Goal: Information Seeking & Learning: Check status

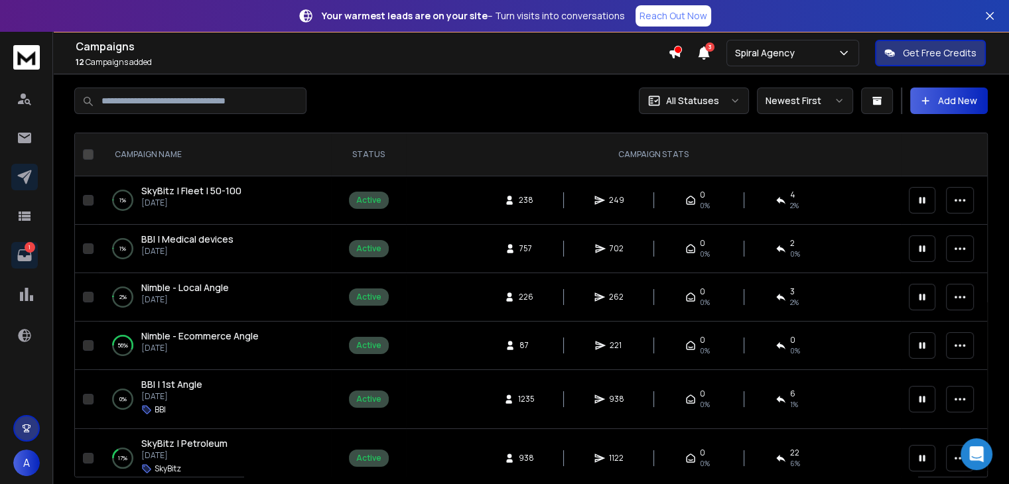
click at [20, 259] on icon at bounding box center [24, 255] width 14 height 12
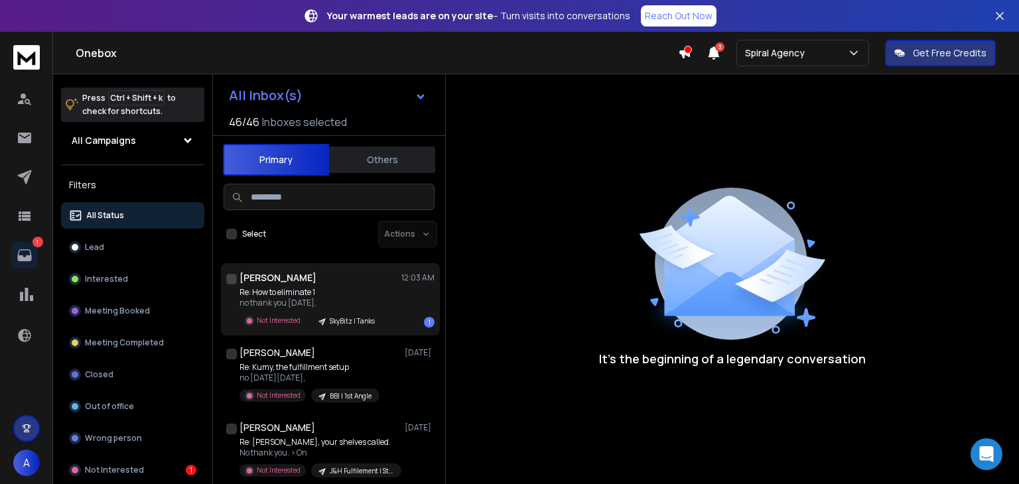
click at [345, 296] on p "Re: How to eliminate 1" at bounding box center [311, 292] width 143 height 11
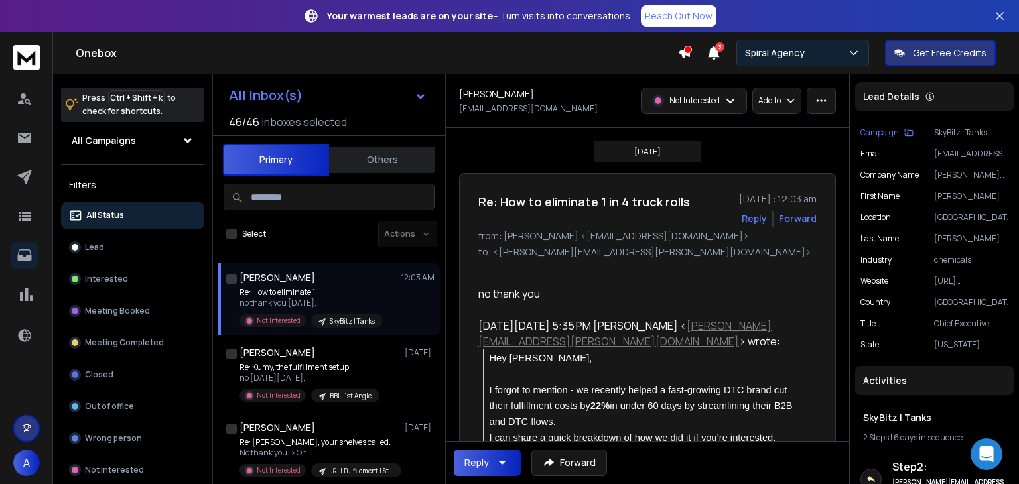
click at [804, 46] on p "Spiral Agency" at bounding box center [777, 52] width 65 height 13
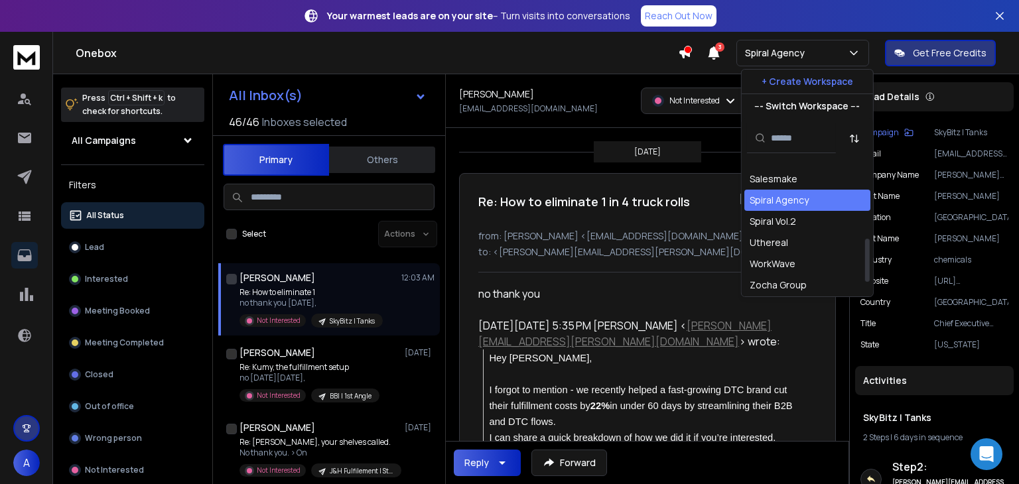
drag, startPoint x: 868, startPoint y: 178, endPoint x: 855, endPoint y: 269, distance: 91.9
click at [865, 269] on div at bounding box center [867, 260] width 5 height 43
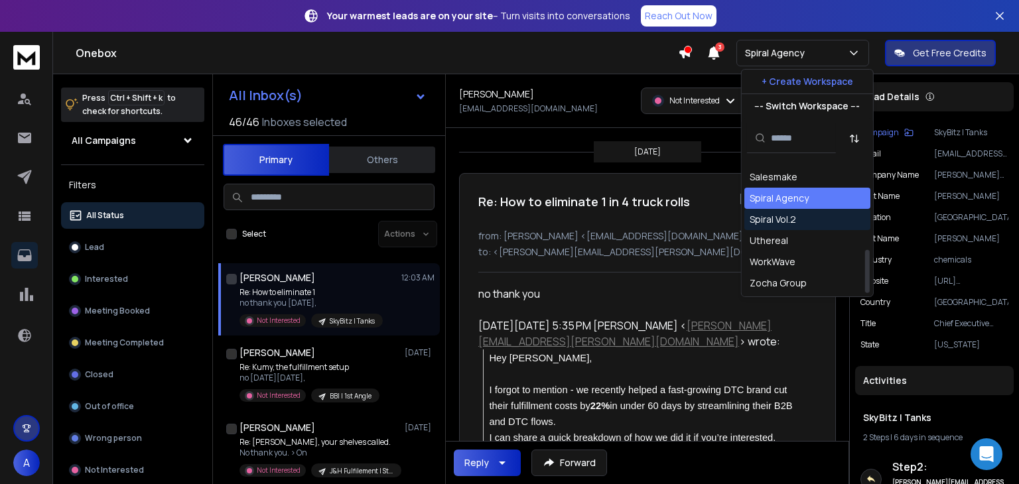
click at [806, 218] on div "Spiral Vol.2" at bounding box center [807, 219] width 126 height 21
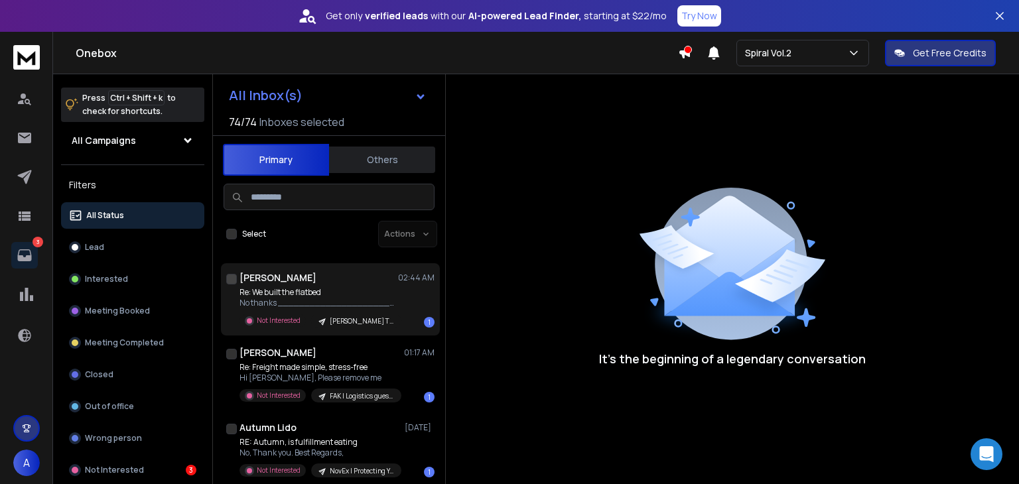
click at [332, 297] on p "Re: We built the flatbed" at bounding box center [319, 292] width 159 height 11
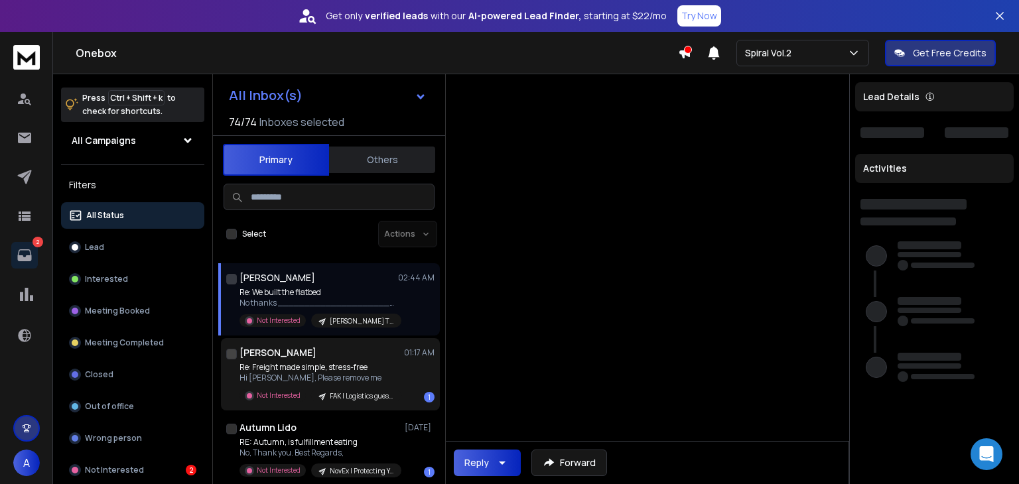
click at [325, 364] on p "Re: Freight made simple, stress-free" at bounding box center [319, 367] width 159 height 11
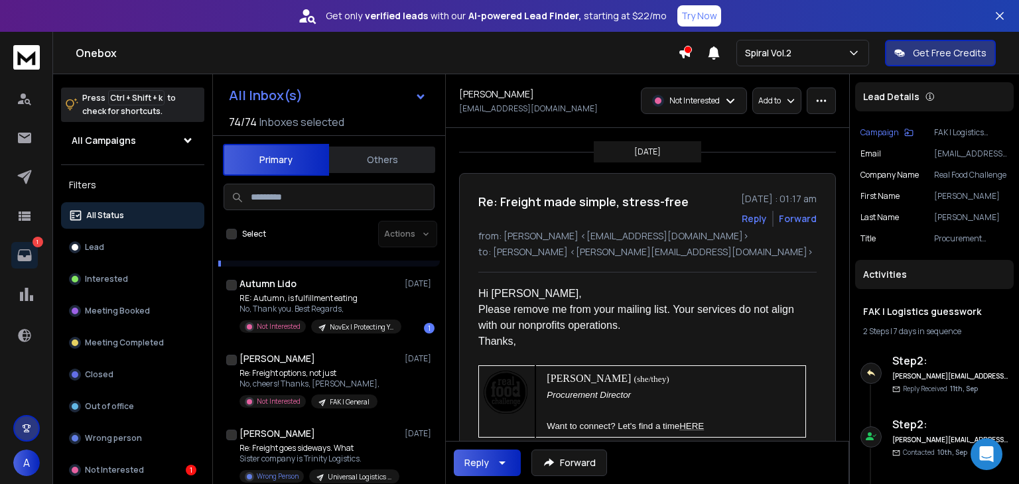
scroll to position [174, 0]
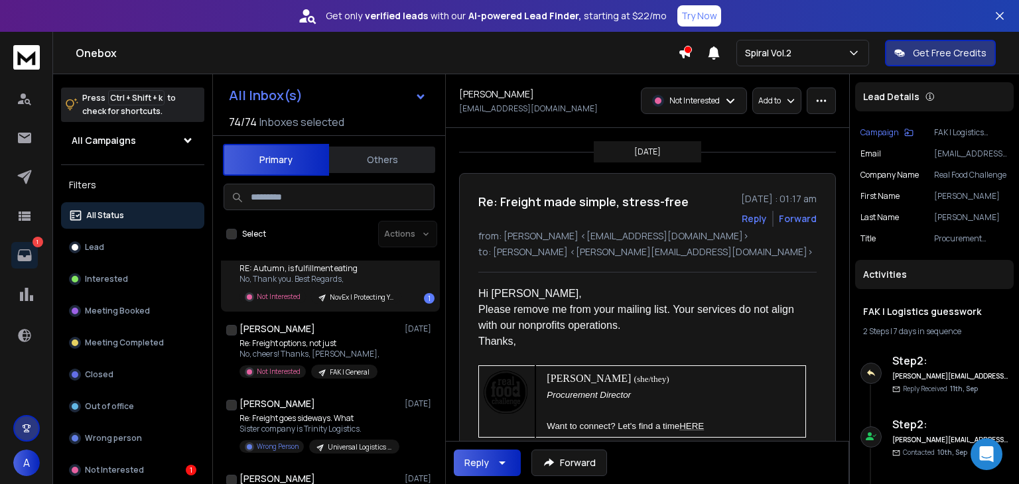
drag, startPoint x: 348, startPoint y: 273, endPoint x: 364, endPoint y: 277, distance: 15.6
click at [348, 273] on p "RE: Autumn, is fulfillment eating" at bounding box center [319, 268] width 159 height 11
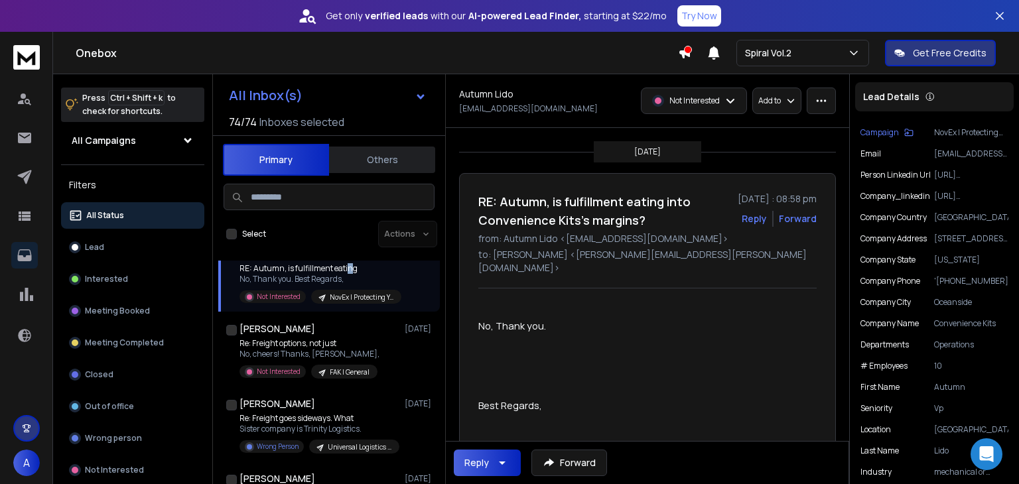
scroll to position [104, 0]
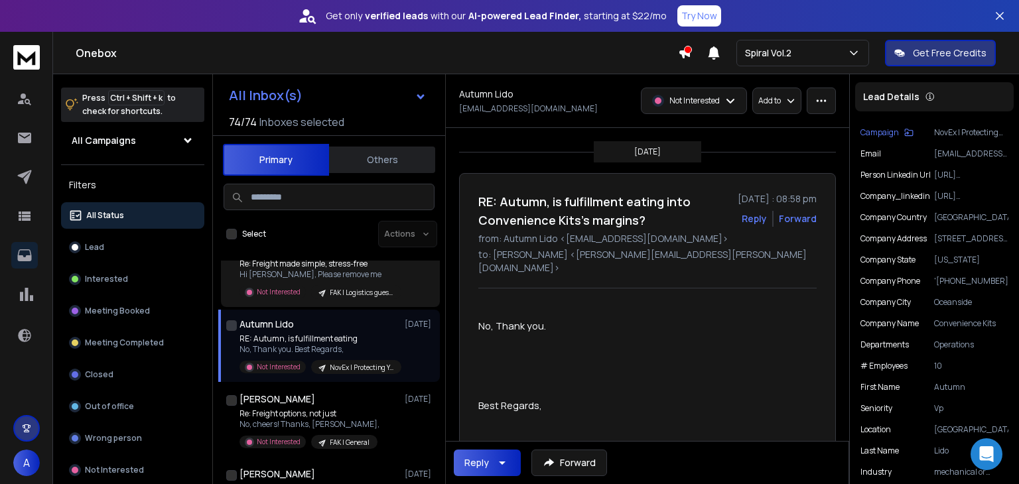
click at [391, 273] on p "Hi Joe, Please remove me" at bounding box center [319, 274] width 159 height 11
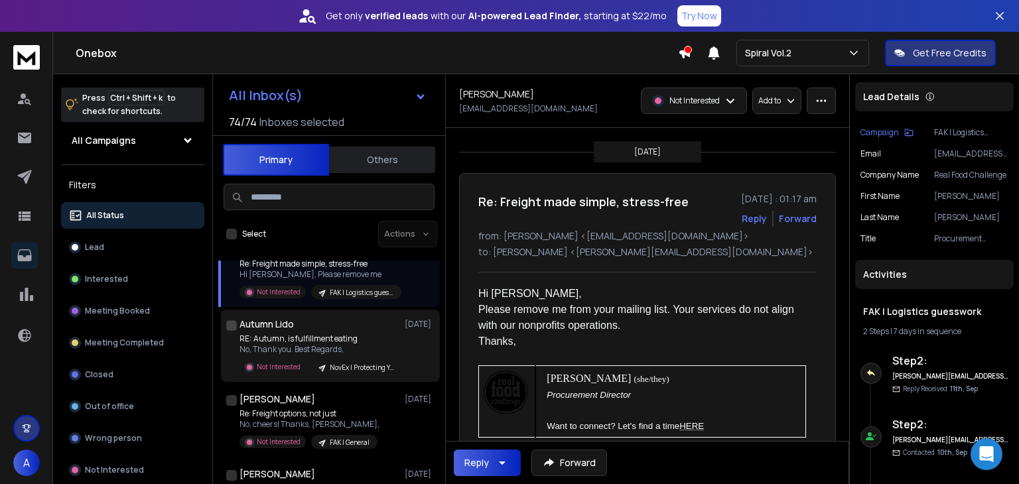
click at [401, 346] on div "RE: Autumn, is fulfillment eating No, Thank you. Best Regards, Not Interested N…" at bounding box center [337, 354] width 195 height 40
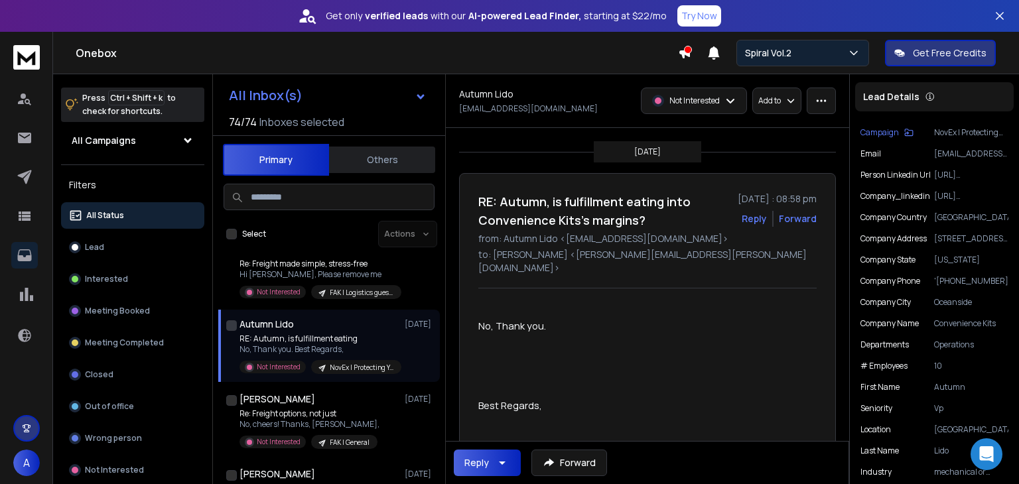
click at [784, 61] on button "Spiral Vol.2" at bounding box center [802, 53] width 133 height 27
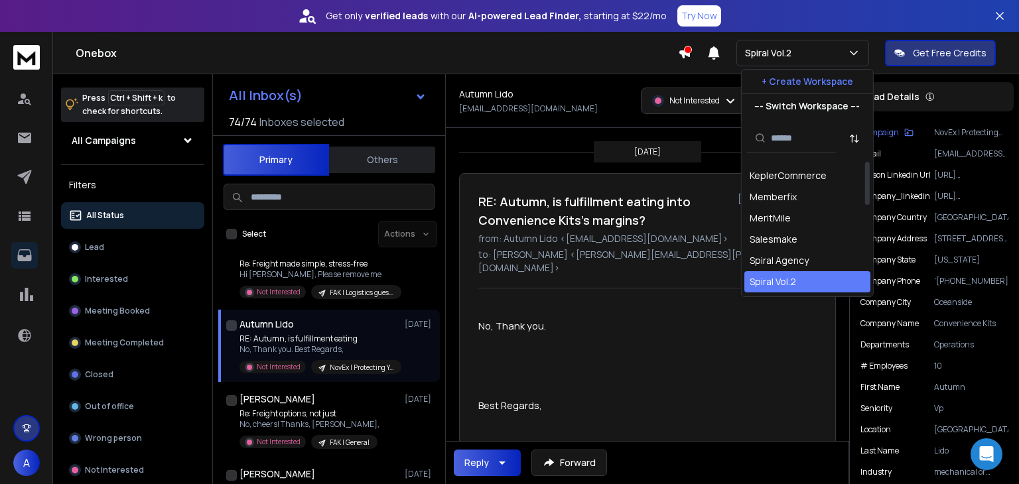
scroll to position [271, 0]
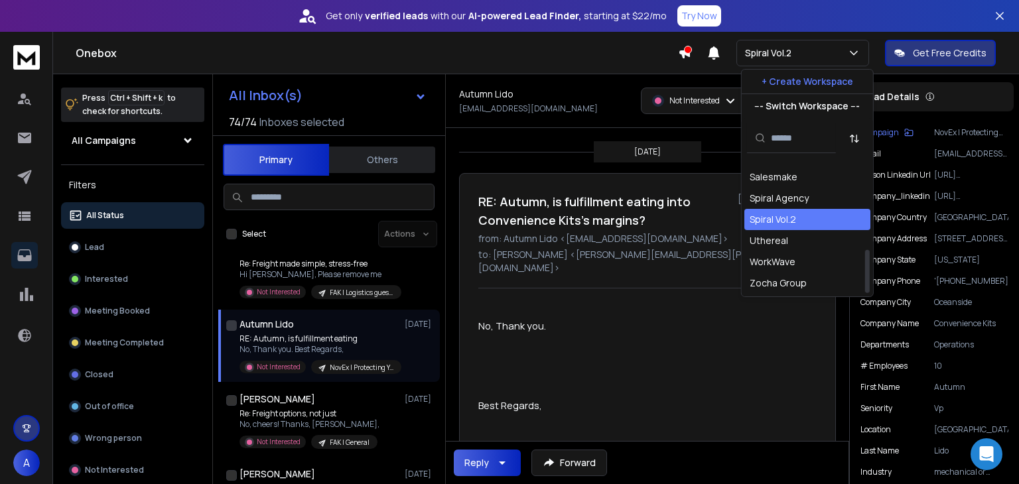
drag, startPoint x: 866, startPoint y: 181, endPoint x: 872, endPoint y: 281, distance: 100.4
click at [870, 281] on div at bounding box center [867, 271] width 5 height 43
click at [823, 255] on div "WorkWave" at bounding box center [807, 261] width 126 height 21
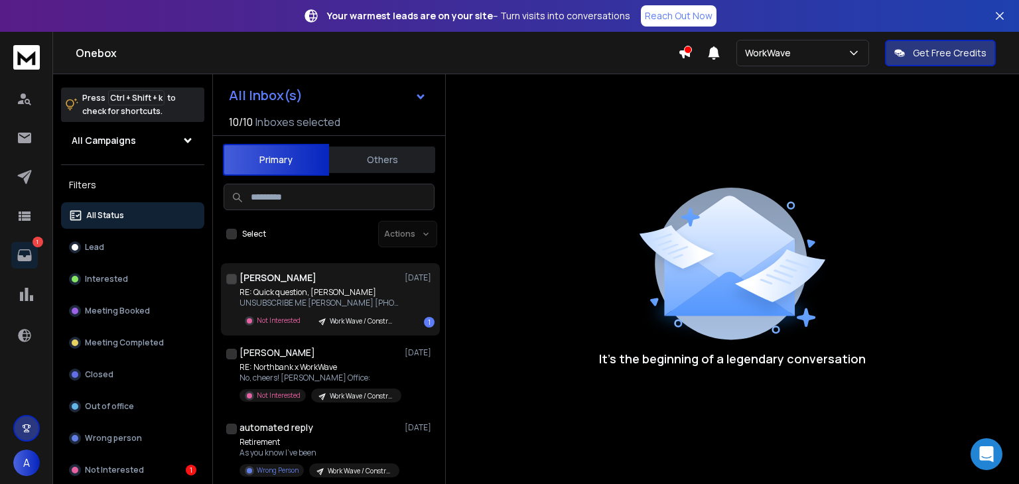
click at [321, 289] on p "RE: Quick question, [PERSON_NAME]" at bounding box center [319, 292] width 159 height 11
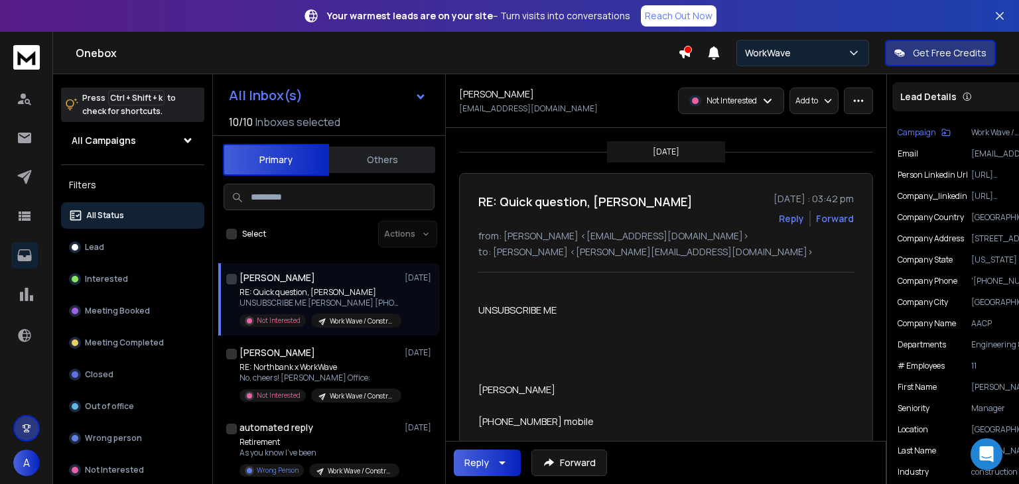
click at [795, 48] on p "WorkWave" at bounding box center [770, 52] width 51 height 13
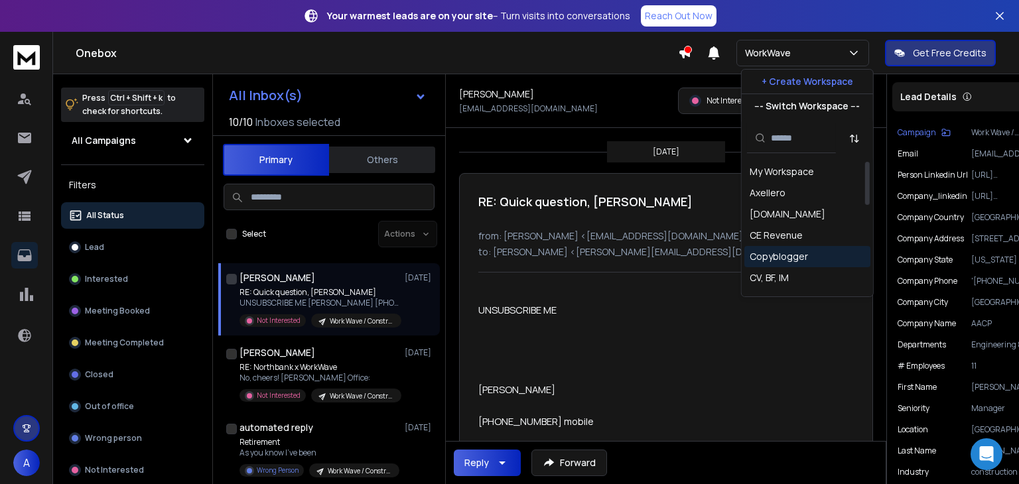
click at [803, 277] on div "CV, BF, IM" at bounding box center [807, 277] width 126 height 21
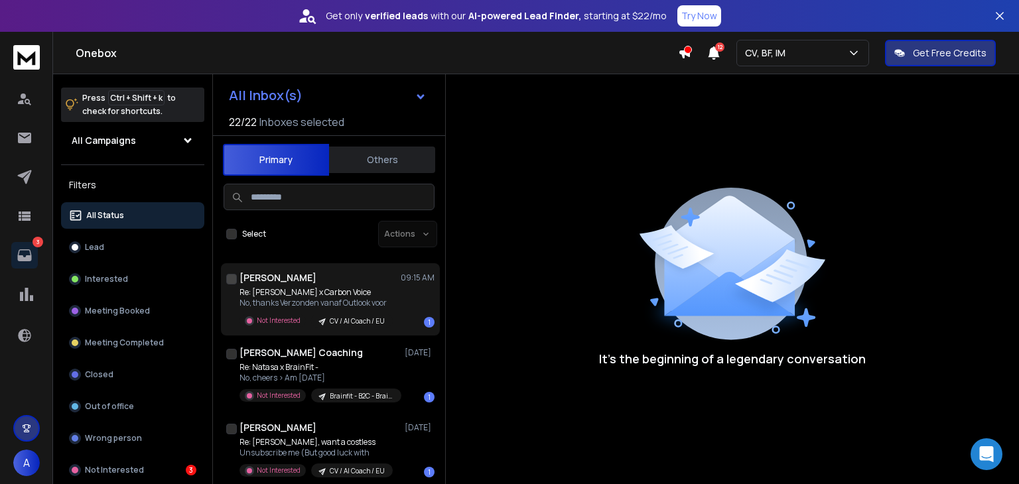
click at [332, 268] on div "Robin Visscher 09:15 AM Re: Robin x Carbon Voice No, thanks Verzonden vanaf Out…" at bounding box center [330, 299] width 219 height 72
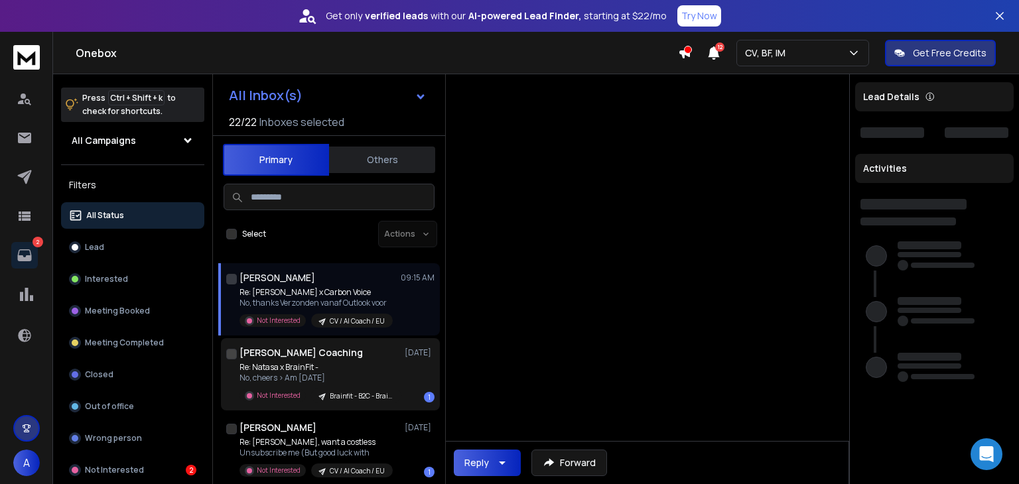
click at [332, 366] on p "Re: Natasa x BrainFit -" at bounding box center [319, 367] width 159 height 11
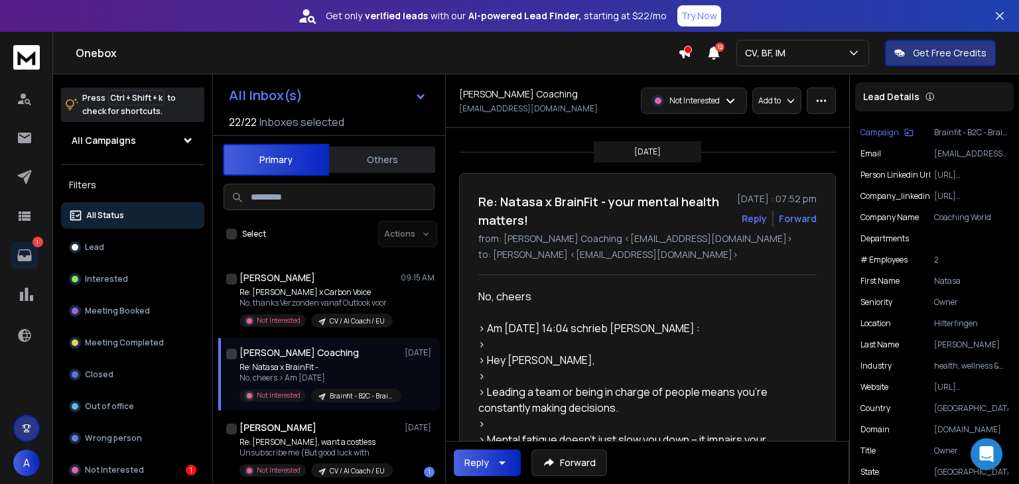
click at [441, 277] on div "Robin Visscher 09:15 AM Re: Robin x Carbon Voice No, thanks Verzonden vanaf Out…" at bounding box center [329, 440] width 232 height 358
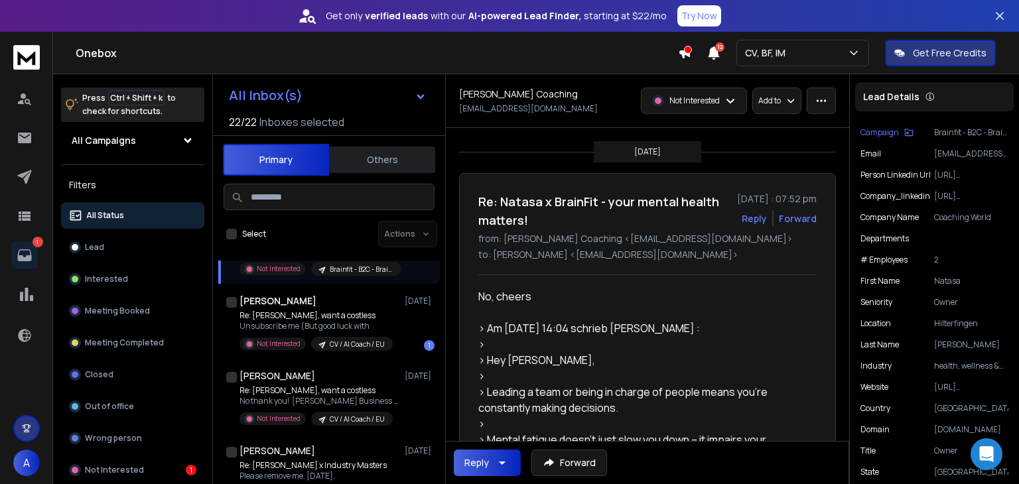
scroll to position [133, 0]
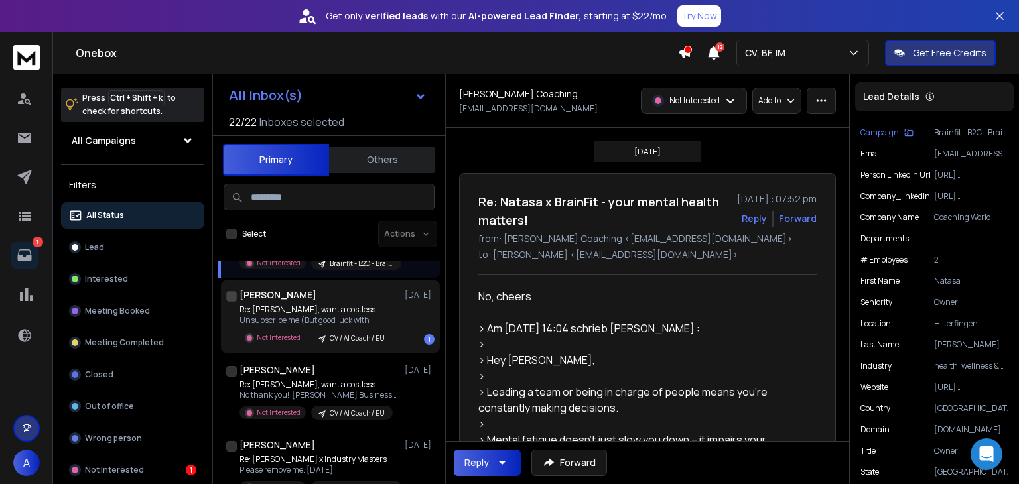
click at [395, 298] on div "Alexandra Loewe 10 Sep" at bounding box center [337, 295] width 195 height 13
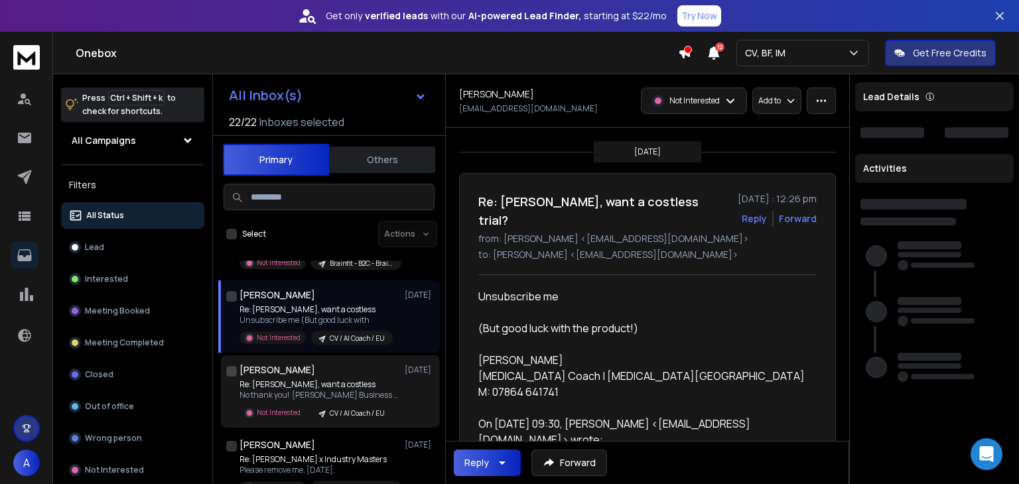
click at [367, 381] on p "Re: Cathy, want a costless" at bounding box center [319, 385] width 159 height 11
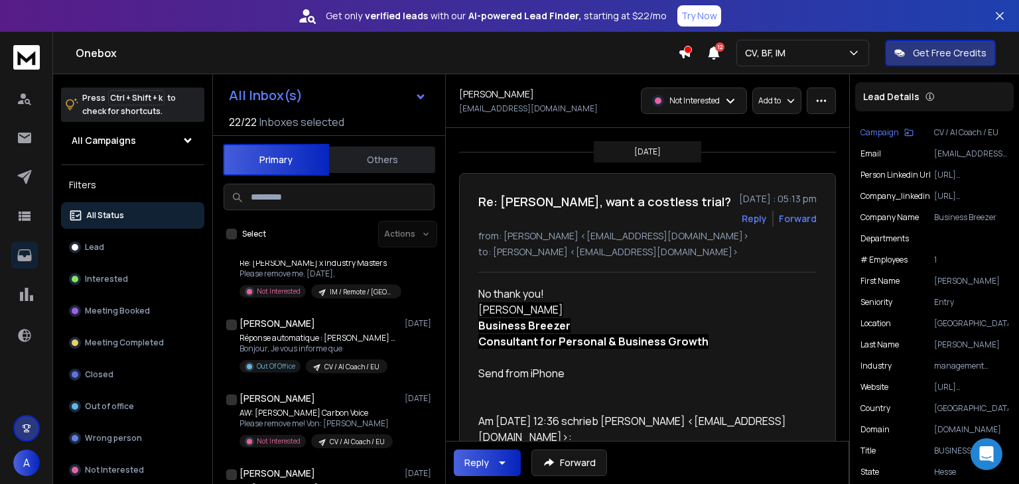
scroll to position [0, 0]
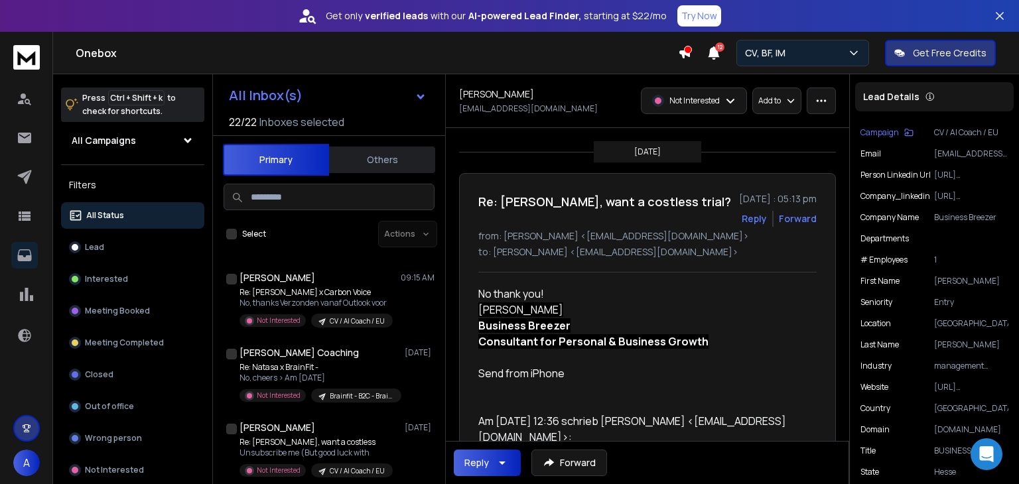
click at [774, 53] on p "CV, BF, IM" at bounding box center [768, 52] width 46 height 13
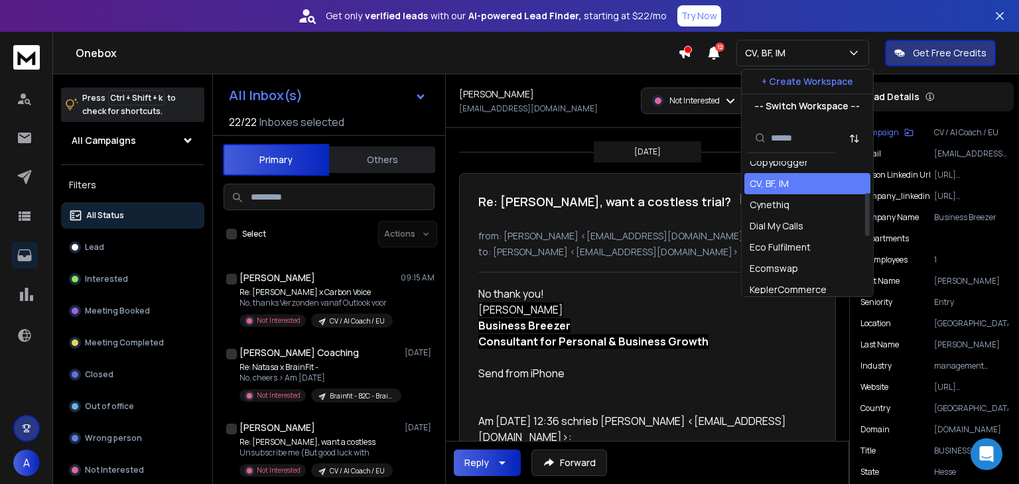
scroll to position [99, 0]
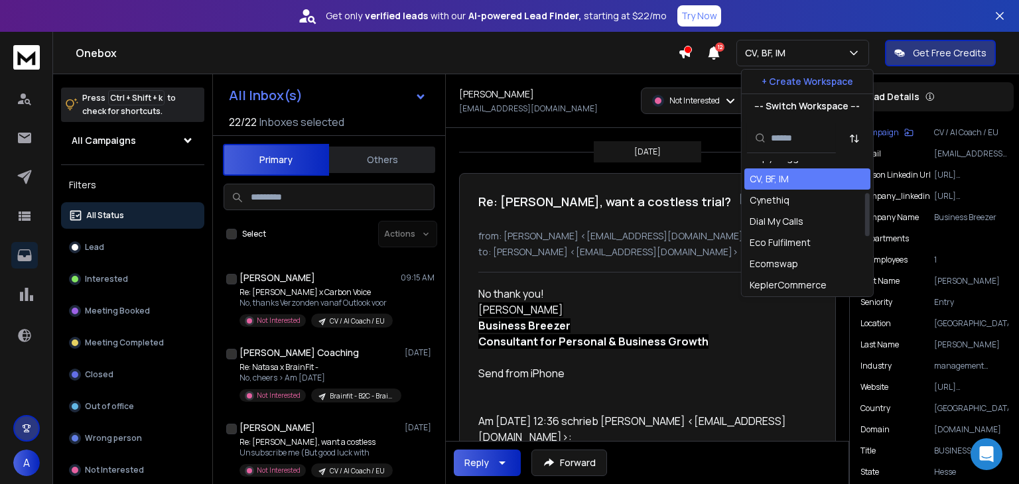
drag, startPoint x: 867, startPoint y: 190, endPoint x: 871, endPoint y: 223, distance: 32.8
click at [870, 223] on div at bounding box center [867, 214] width 5 height 43
click at [786, 197] on div "Cynethiq" at bounding box center [770, 200] width 40 height 13
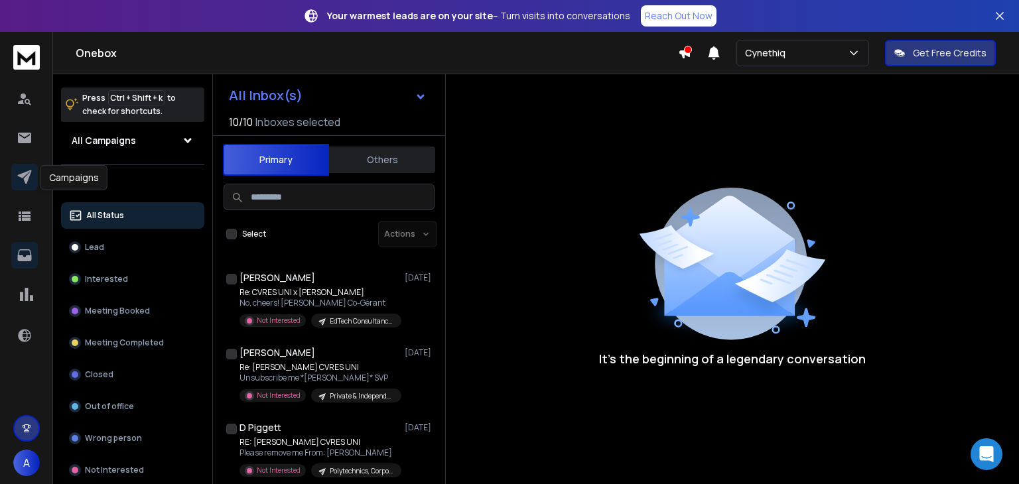
click at [30, 182] on icon at bounding box center [25, 177] width 16 height 16
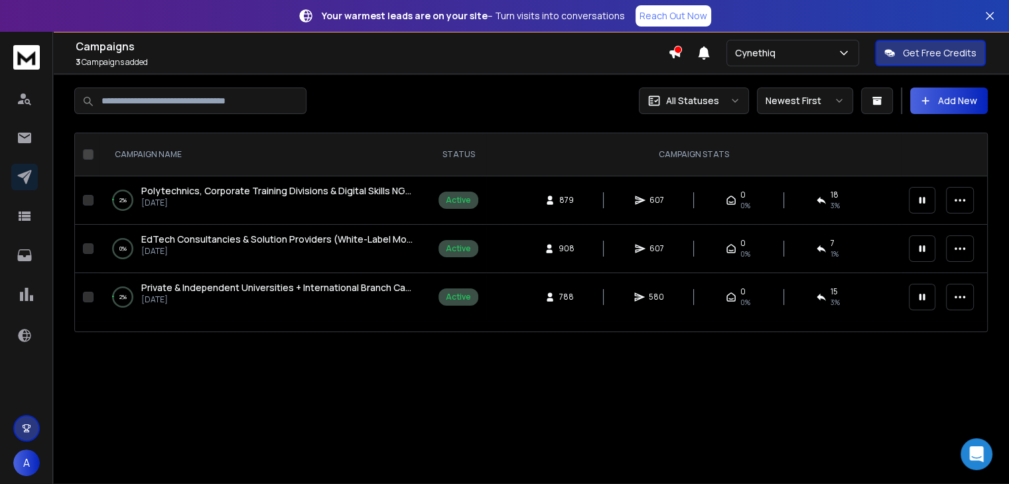
click at [255, 194] on span "Polytechnics, Corporate Training Divisions & Digital Skills NGOs / [GEOGRAPHIC_…" at bounding box center [333, 190] width 384 height 13
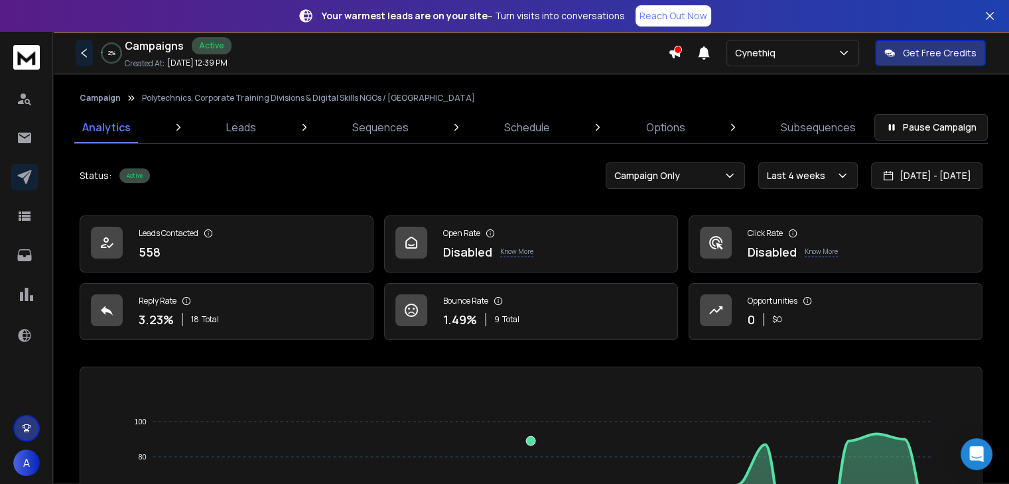
click at [82, 52] on icon at bounding box center [83, 52] width 5 height 9
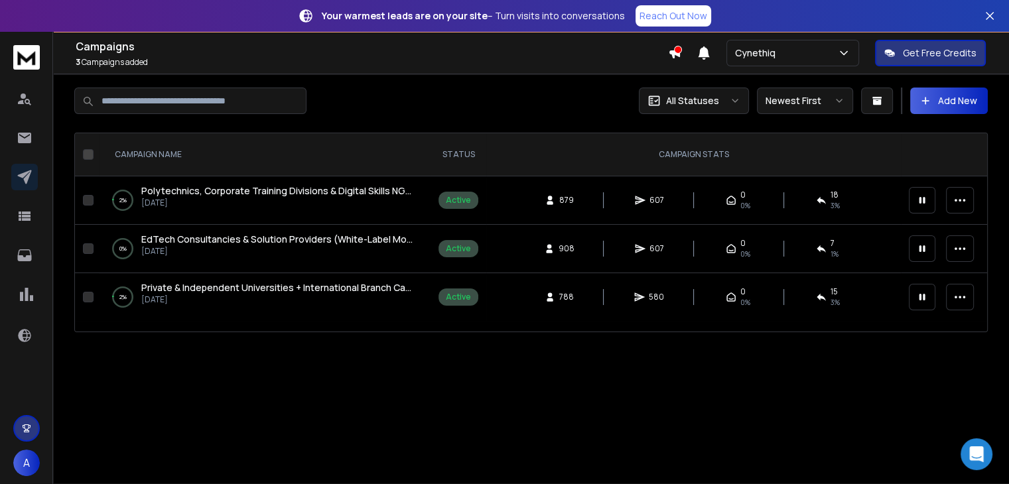
click at [839, 399] on div "Campaigns 3 Campaigns Added All Statuses Newest First Add New CAMPAIGN NAME STA…" at bounding box center [531, 330] width 914 height 484
click at [202, 287] on span "Private & Independent Universities + International Branch Campuses / [GEOGRAPHI…" at bounding box center [344, 287] width 406 height 13
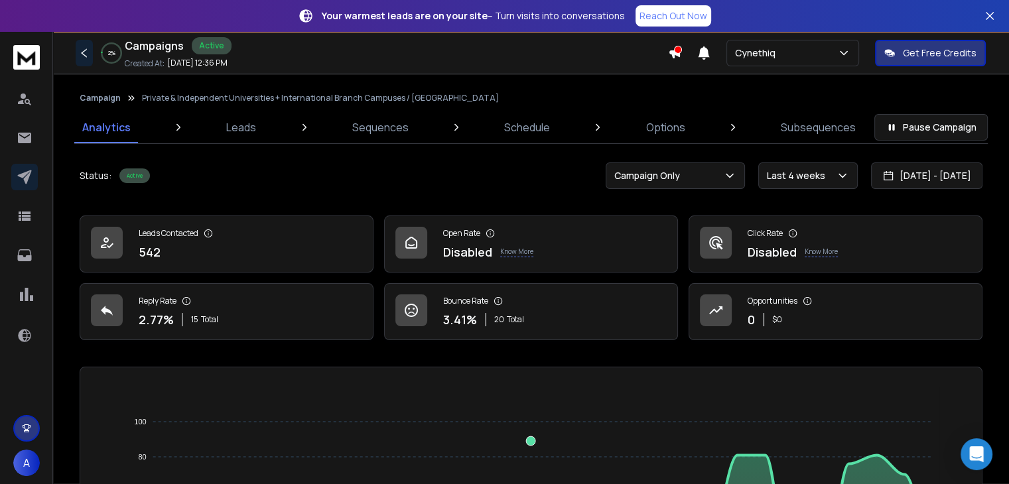
click at [80, 56] on icon at bounding box center [84, 53] width 12 height 12
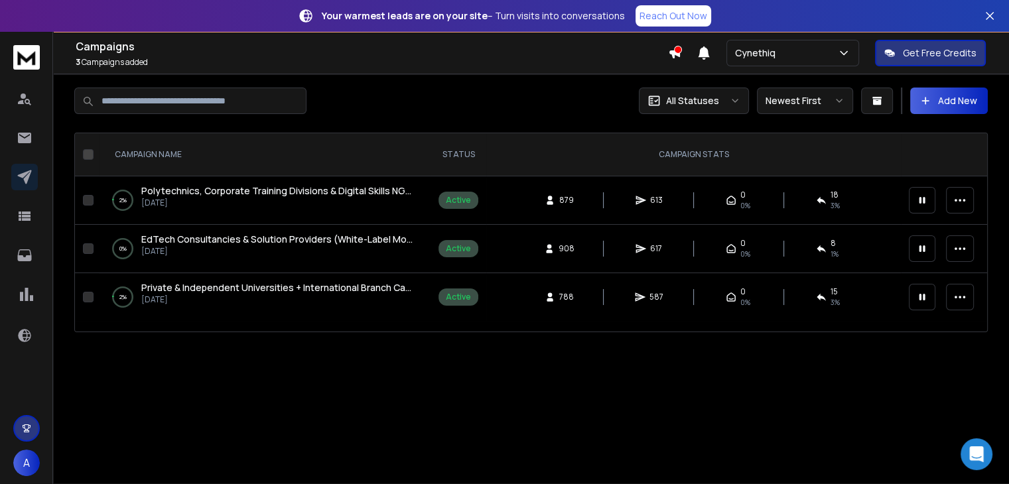
click at [281, 287] on span "Private & Independent Universities + International Branch Campuses / [GEOGRAPHI…" at bounding box center [344, 287] width 406 height 13
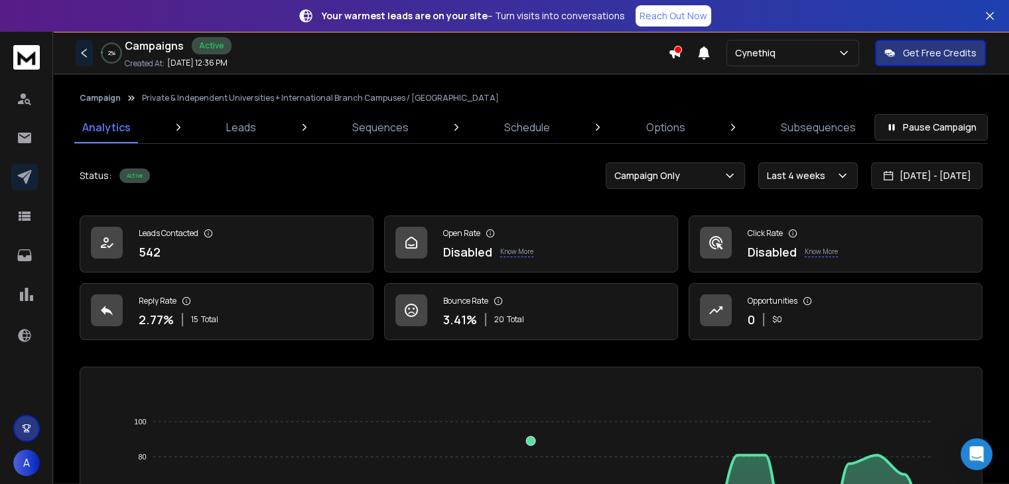
click at [84, 54] on icon at bounding box center [83, 52] width 5 height 9
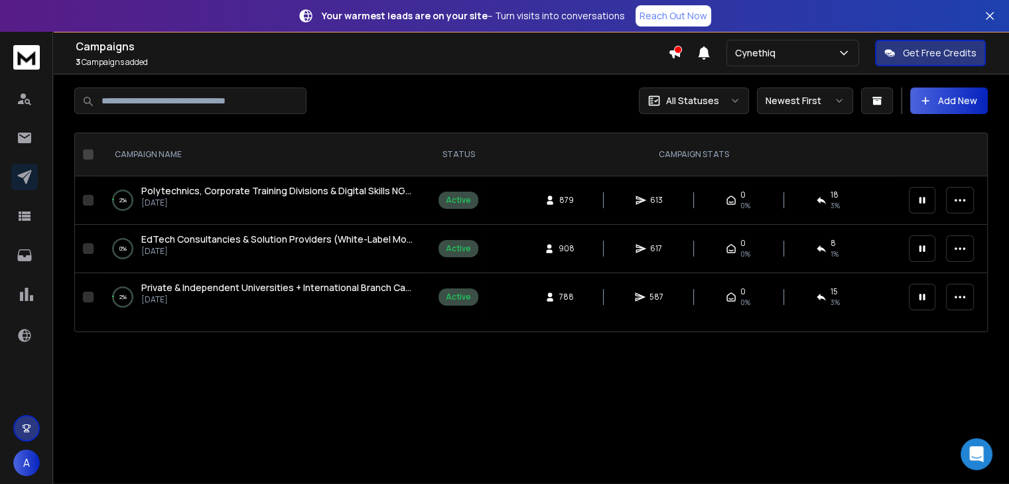
click at [338, 200] on p "[DATE]" at bounding box center [279, 203] width 276 height 11
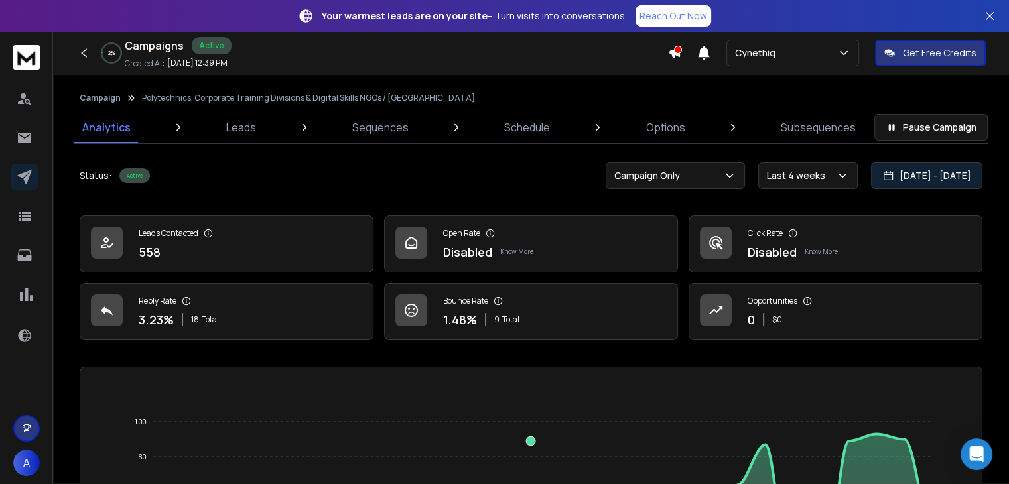
click at [920, 178] on button "[DATE] - [DATE]" at bounding box center [926, 176] width 111 height 27
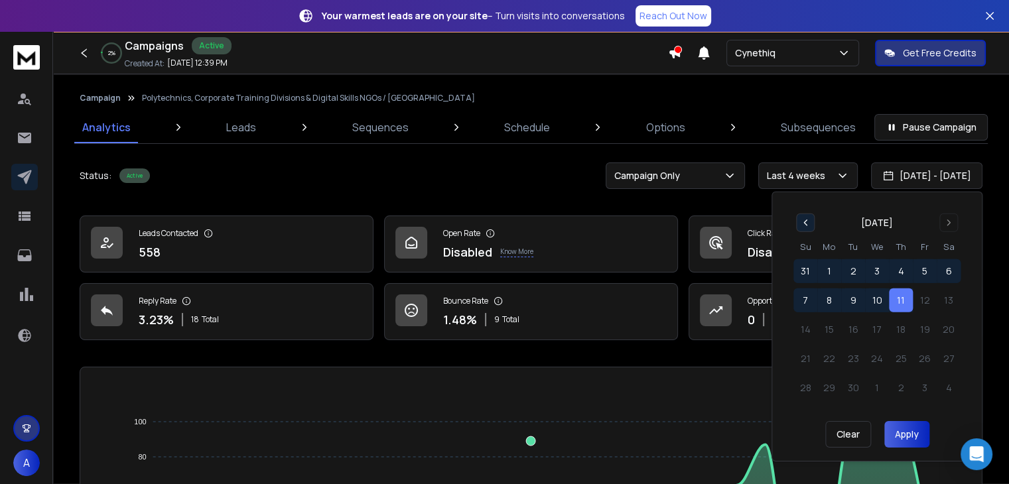
click at [807, 230] on button "Go to previous month" at bounding box center [805, 223] width 19 height 19
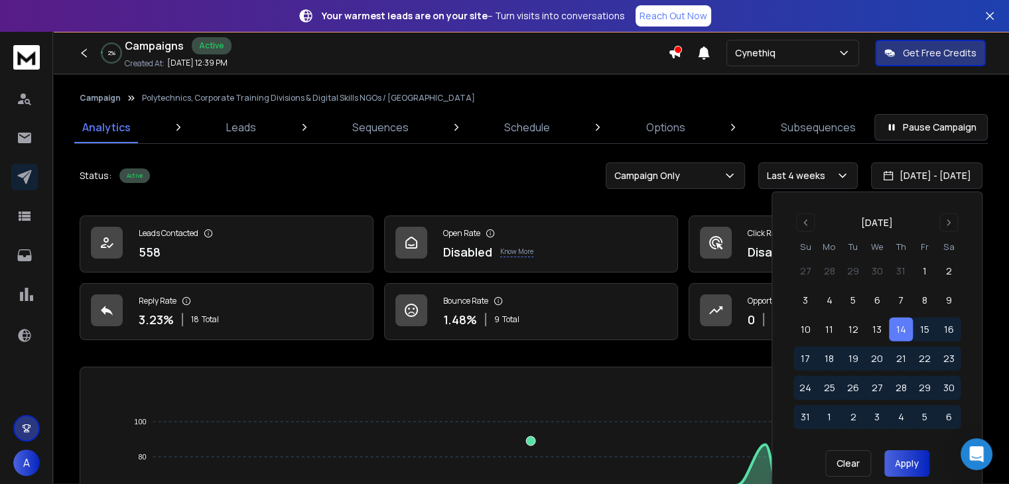
click at [907, 326] on button "14" at bounding box center [901, 330] width 24 height 24
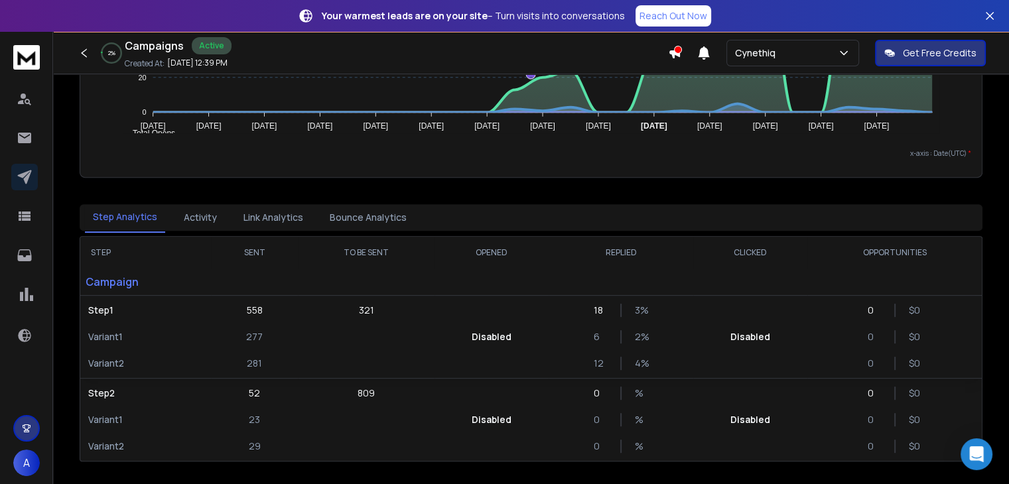
scroll to position [5, 0]
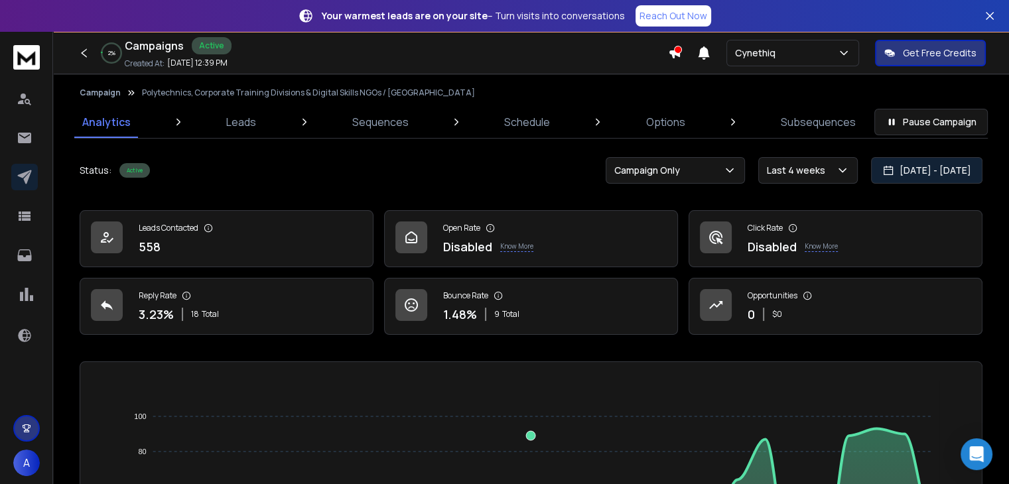
click at [895, 169] on button "[DATE] - [DATE]" at bounding box center [926, 170] width 111 height 27
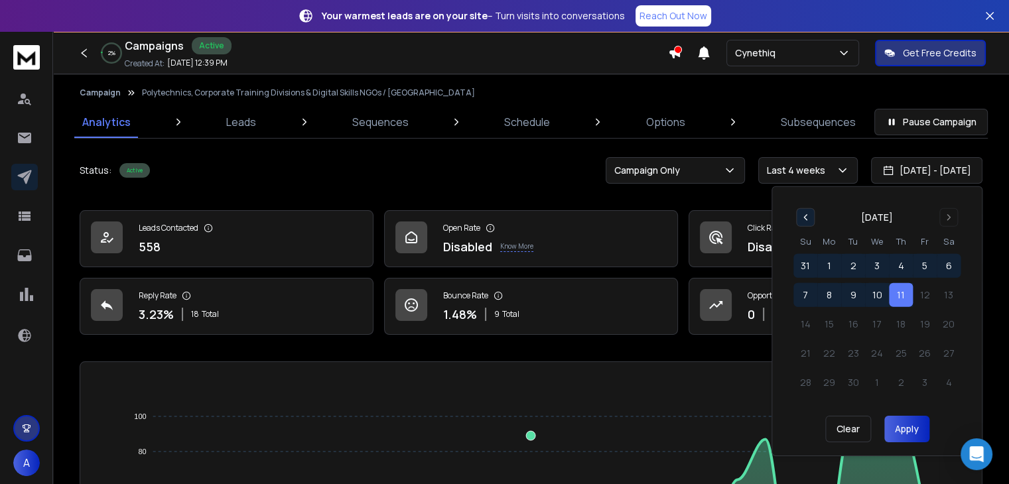
click at [807, 221] on icon "Go to previous month" at bounding box center [805, 217] width 11 height 11
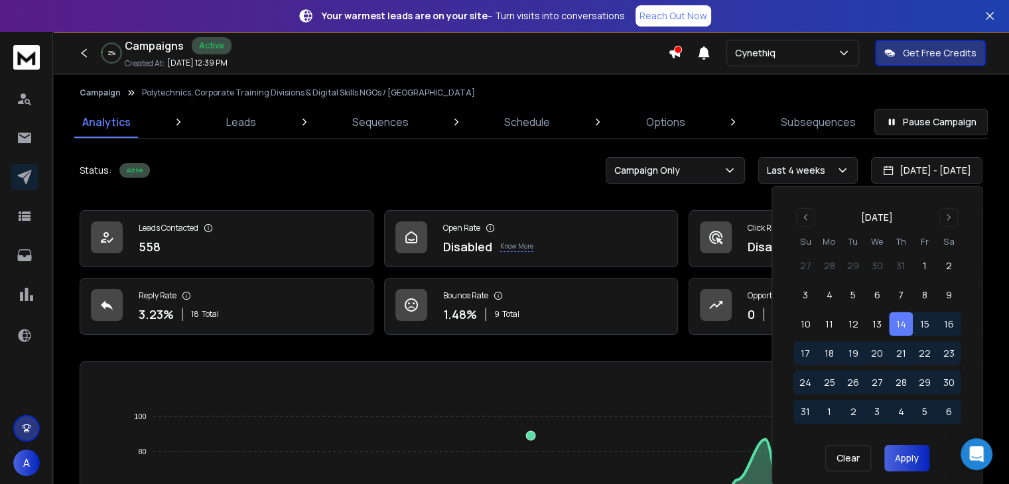
click at [860, 386] on button "26" at bounding box center [853, 383] width 24 height 24
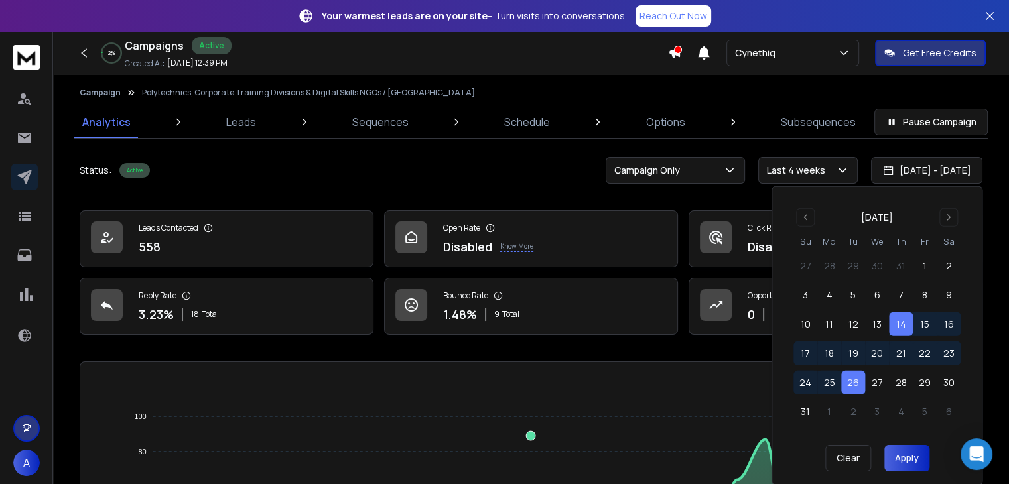
click at [855, 386] on button "26" at bounding box center [853, 383] width 24 height 24
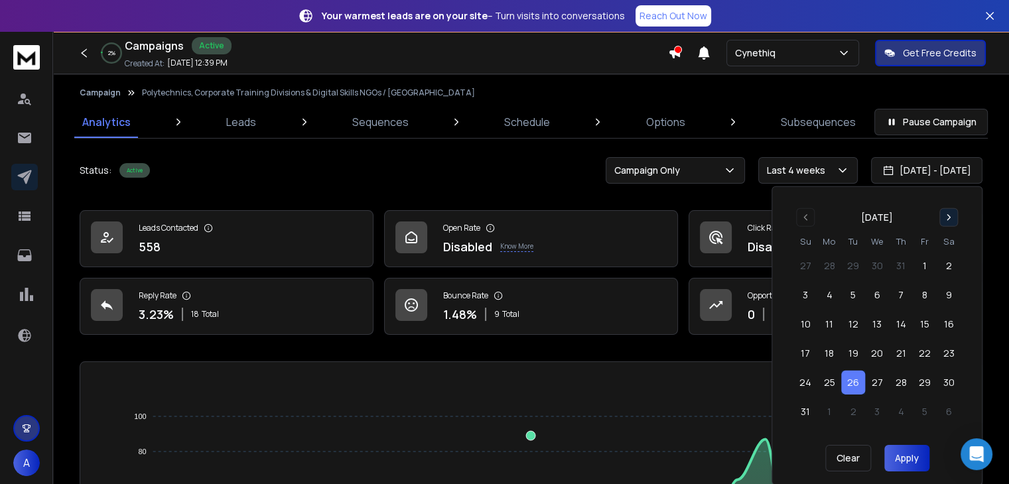
click at [951, 219] on icon "Go to next month" at bounding box center [949, 217] width 11 height 11
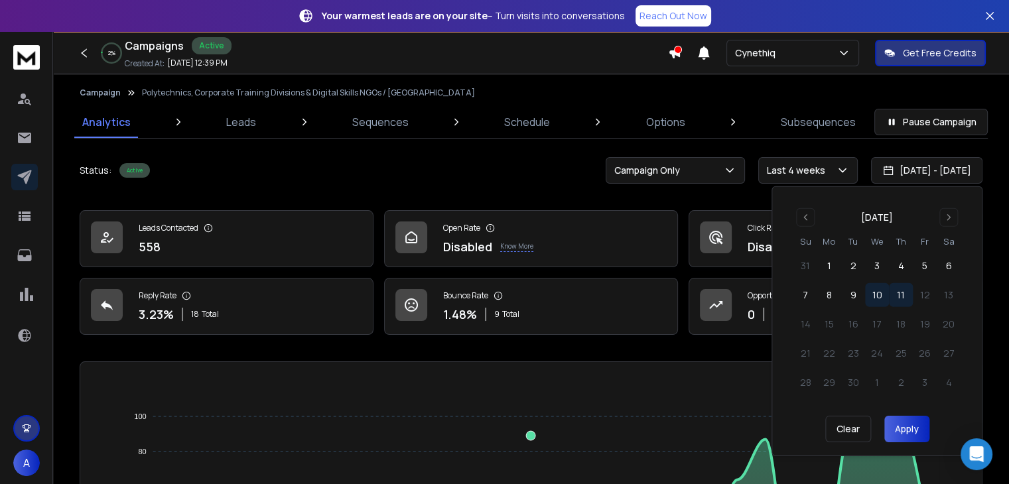
click at [886, 298] on button "10" at bounding box center [877, 295] width 24 height 24
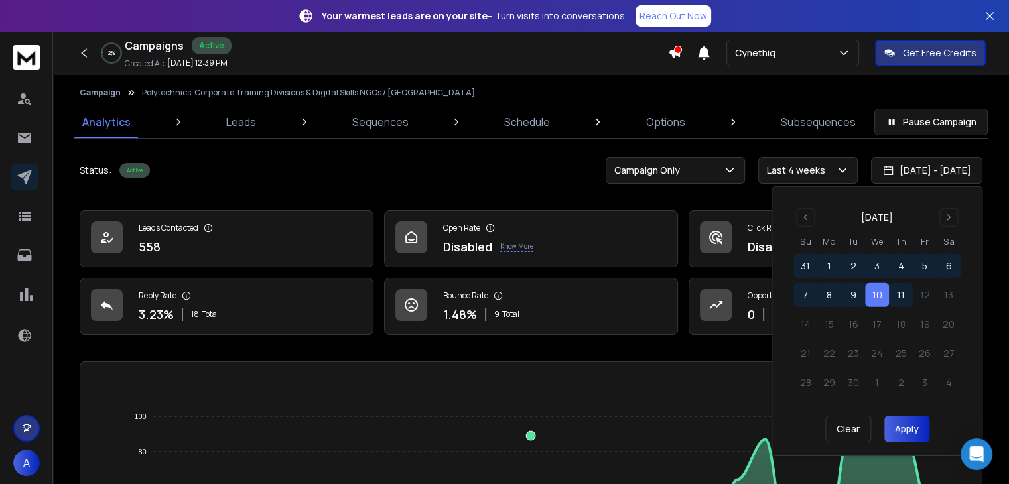
click at [905, 418] on button "Apply" at bounding box center [906, 429] width 45 height 27
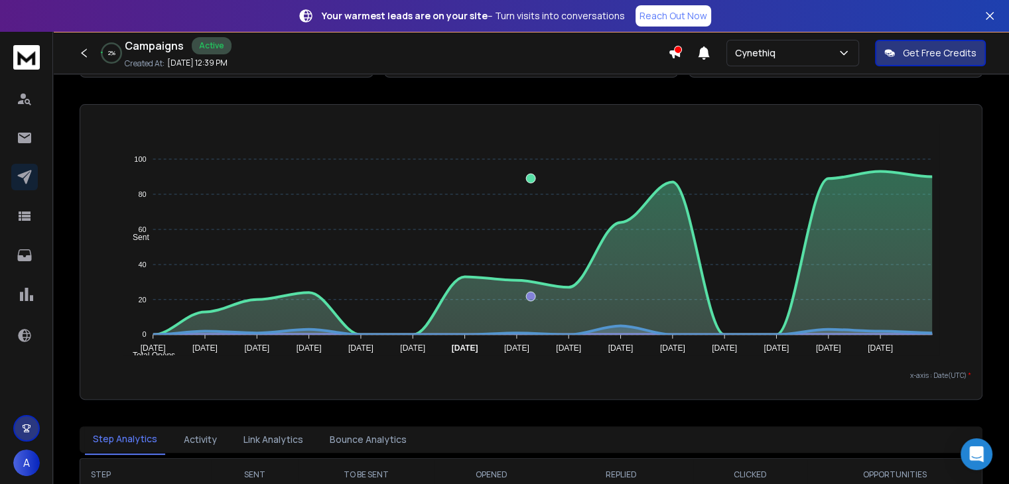
scroll to position [0, 0]
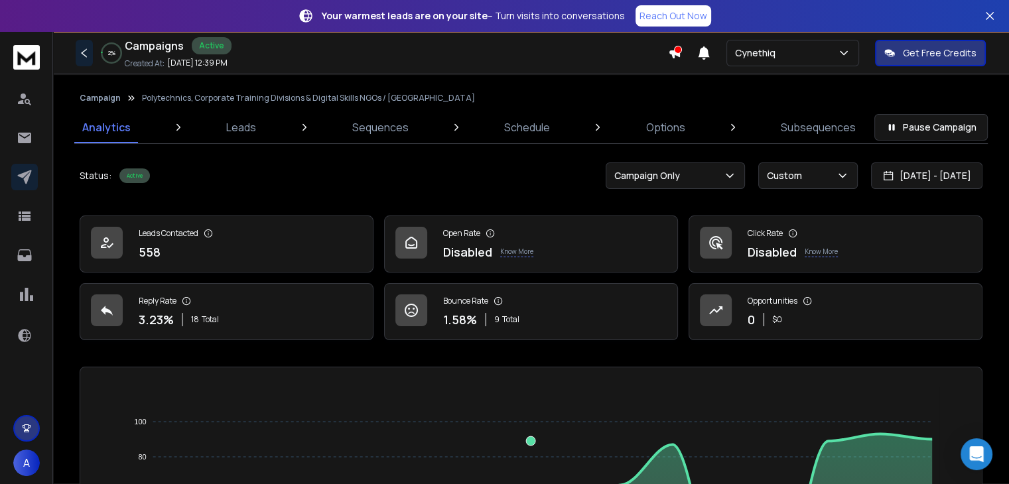
click at [85, 59] on button at bounding box center [84, 53] width 17 height 27
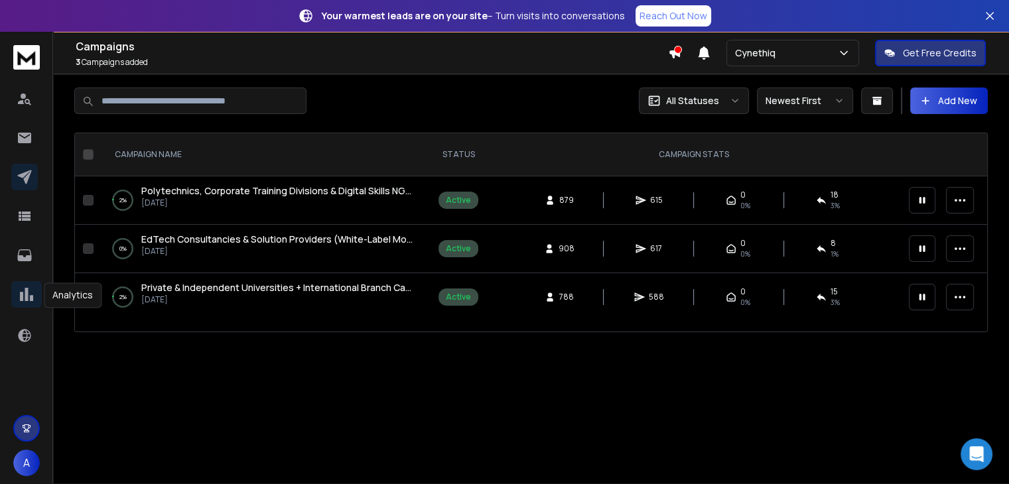
click at [31, 303] on icon at bounding box center [27, 295] width 20 height 20
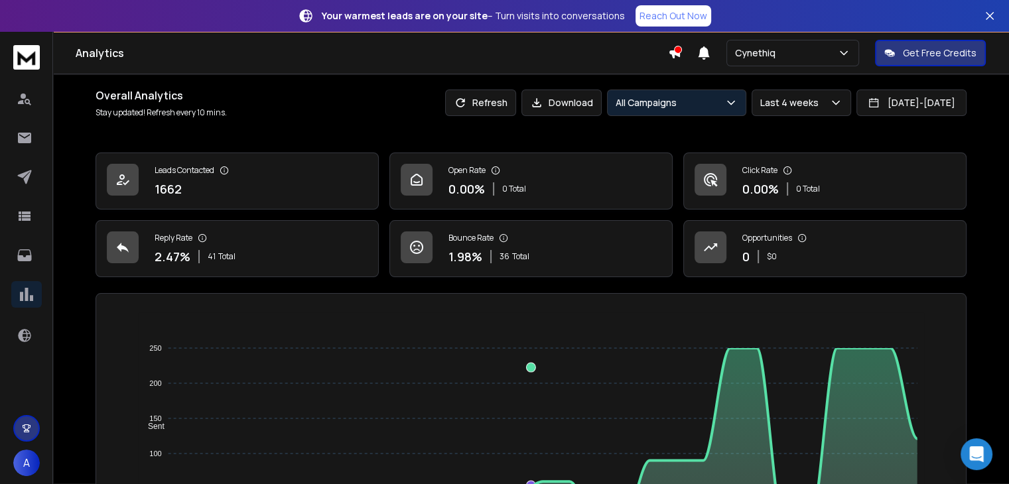
click at [616, 115] on button "All Campaigns" at bounding box center [676, 103] width 139 height 27
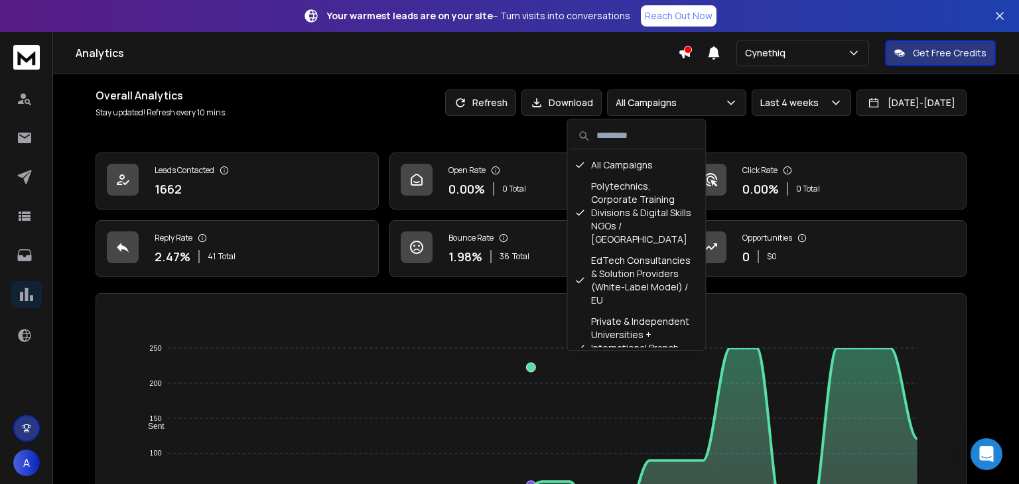
click at [746, 146] on div "Overall Analytics Stay updated! Refresh every 10 mins. Refresh Download All Cam…" at bounding box center [531, 481] width 871 height 787
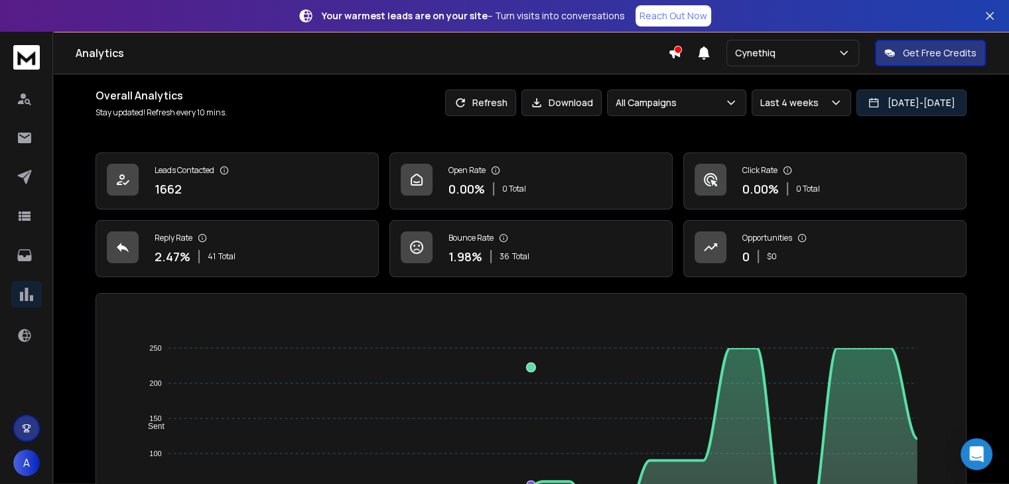
click at [894, 107] on button "[DATE] - [DATE]" at bounding box center [912, 103] width 110 height 27
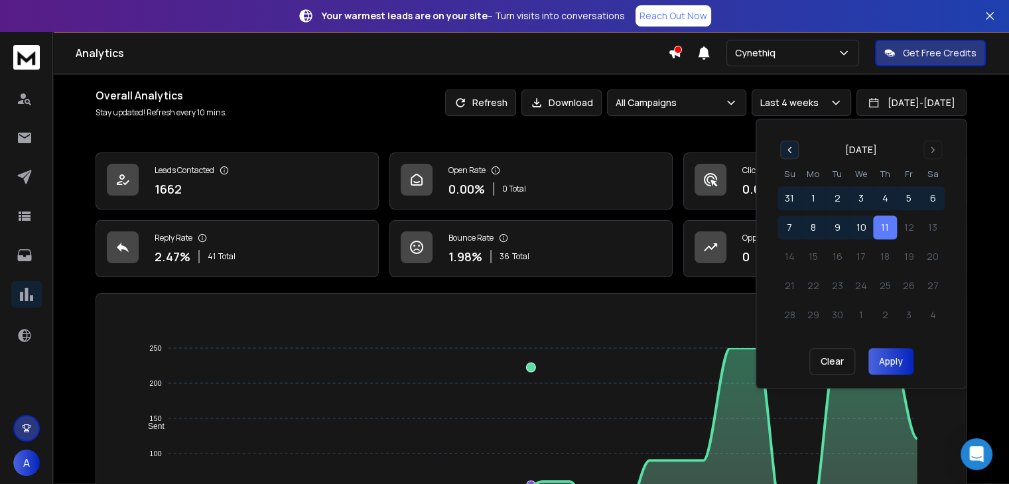
click at [794, 151] on icon "Go to previous month" at bounding box center [789, 150] width 11 height 11
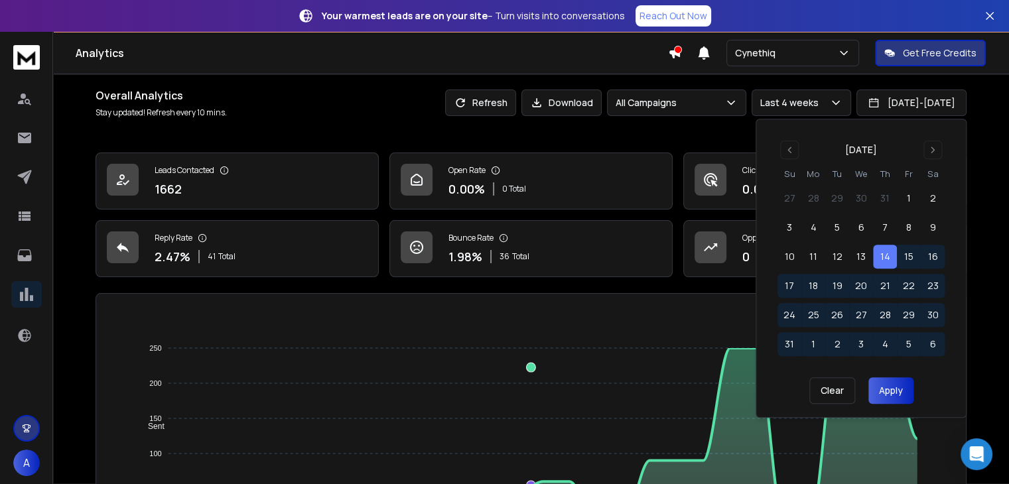
click at [844, 319] on button "26" at bounding box center [837, 315] width 24 height 24
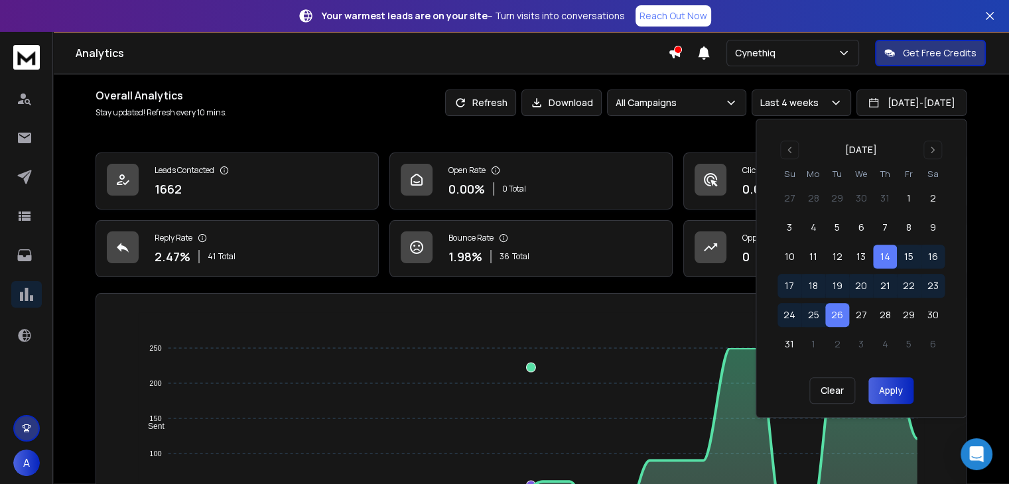
click at [841, 316] on button "26" at bounding box center [837, 315] width 24 height 24
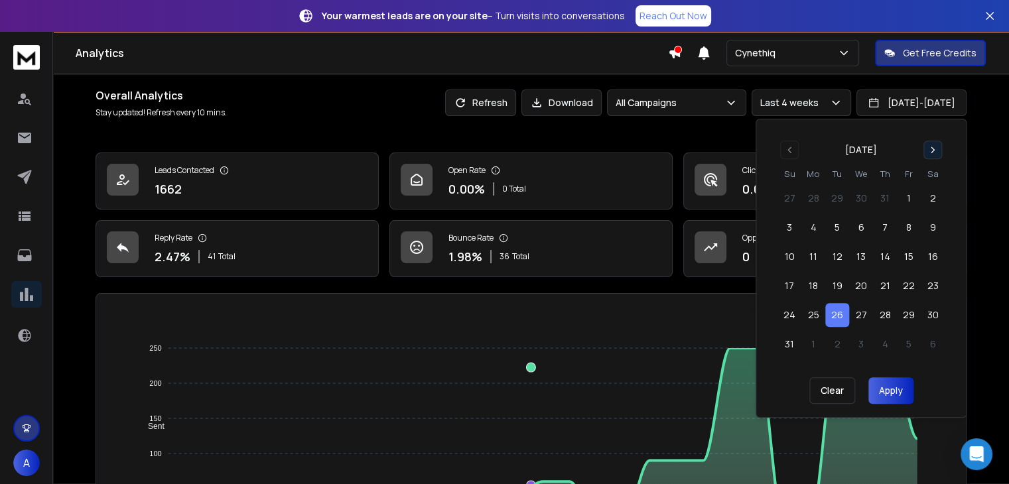
click at [932, 150] on icon "Go to next month" at bounding box center [933, 150] width 11 height 11
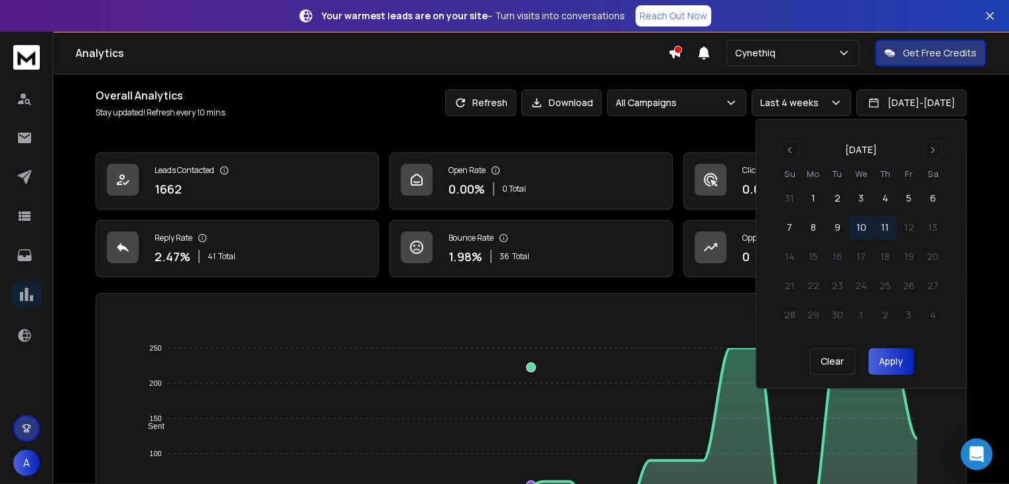
click at [864, 226] on button "10" at bounding box center [861, 228] width 24 height 24
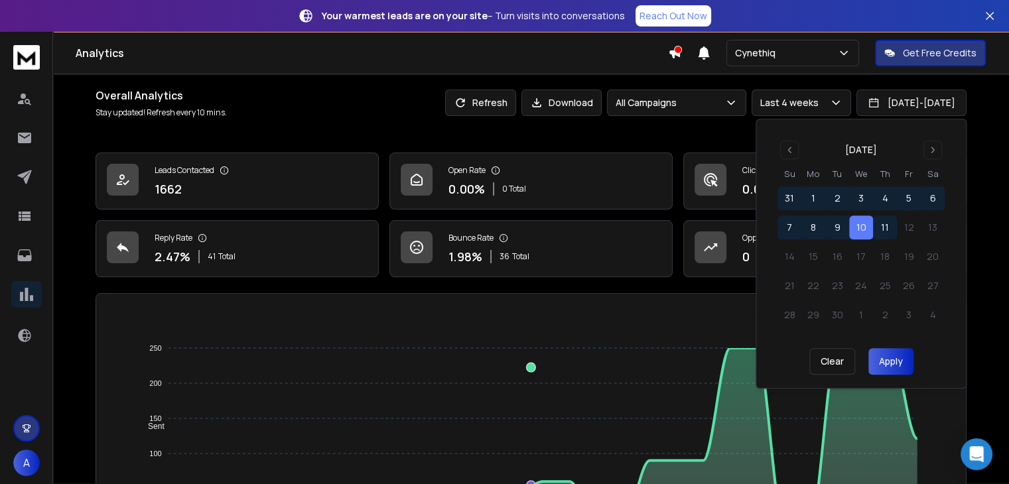
click at [891, 363] on button "Apply" at bounding box center [891, 361] width 45 height 27
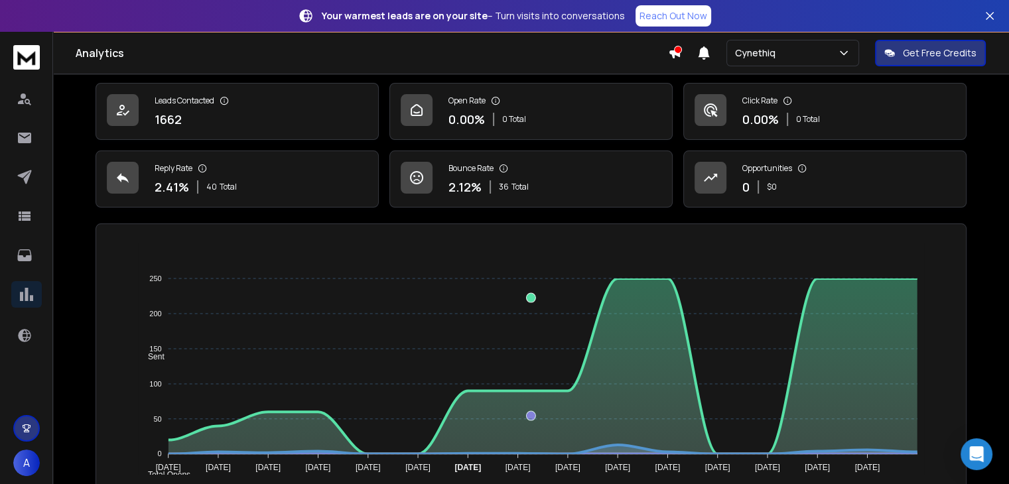
scroll to position [403, 0]
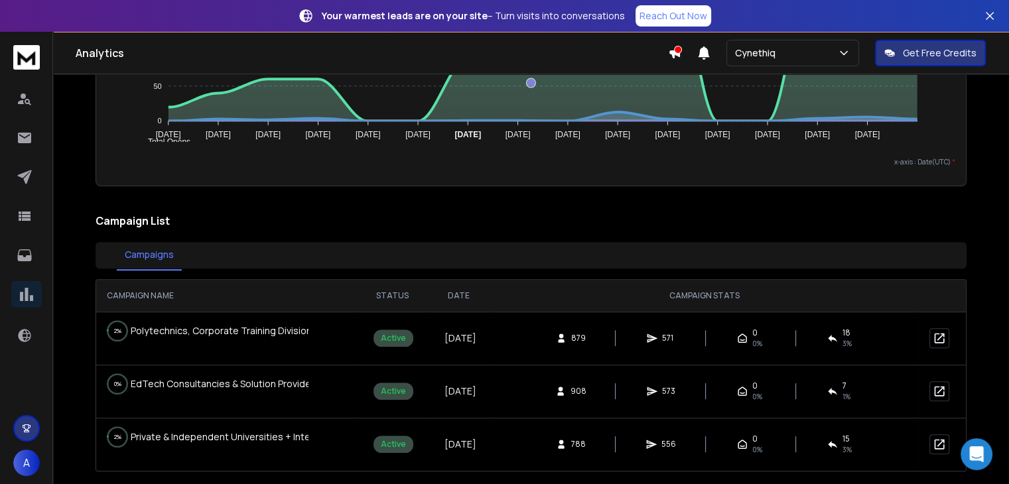
click at [361, 130] on tspan "[DATE]" at bounding box center [368, 134] width 25 height 9
click at [251, 330] on td "2 % Polytechnics, Corporate Training Divisions & Digital Skills NGOs / [GEOGRAP…" at bounding box center [202, 331] width 212 height 37
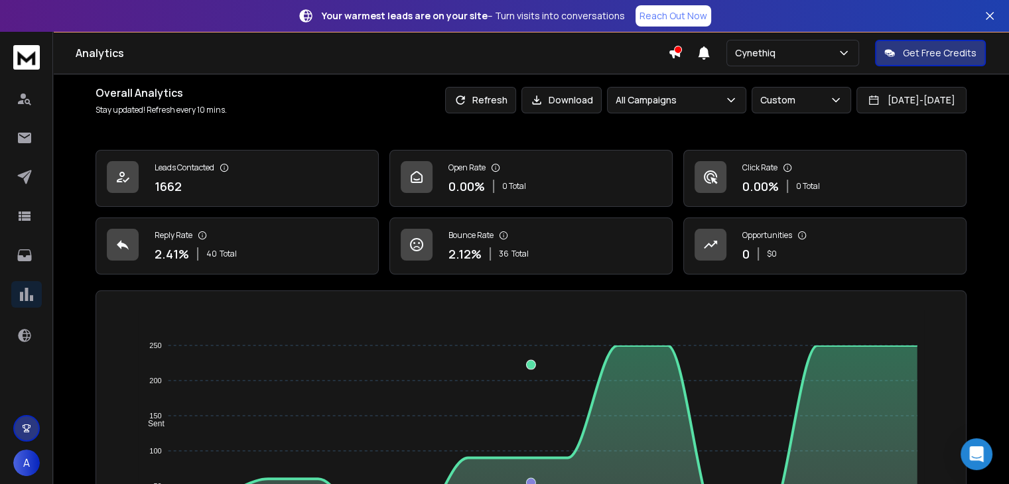
scroll to position [0, 0]
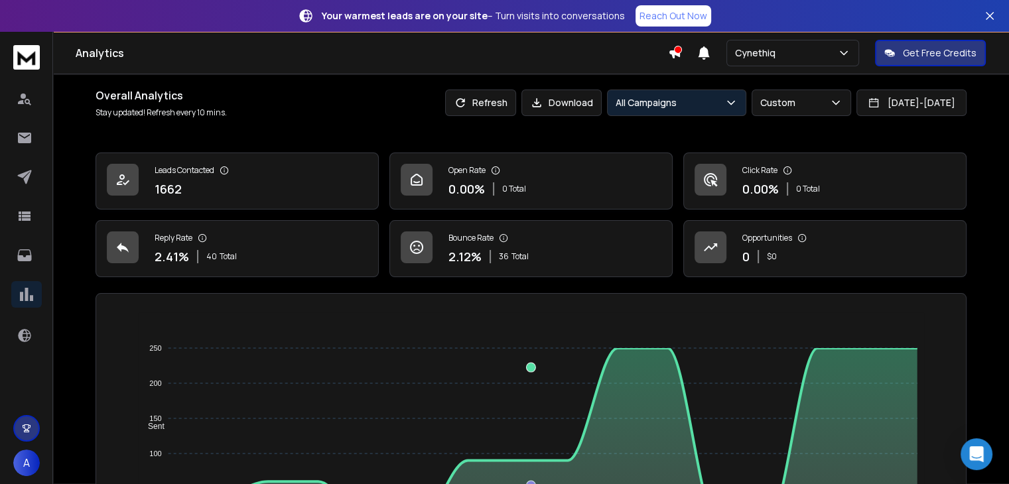
click at [662, 104] on div "All Campaigns" at bounding box center [677, 102] width 122 height 13
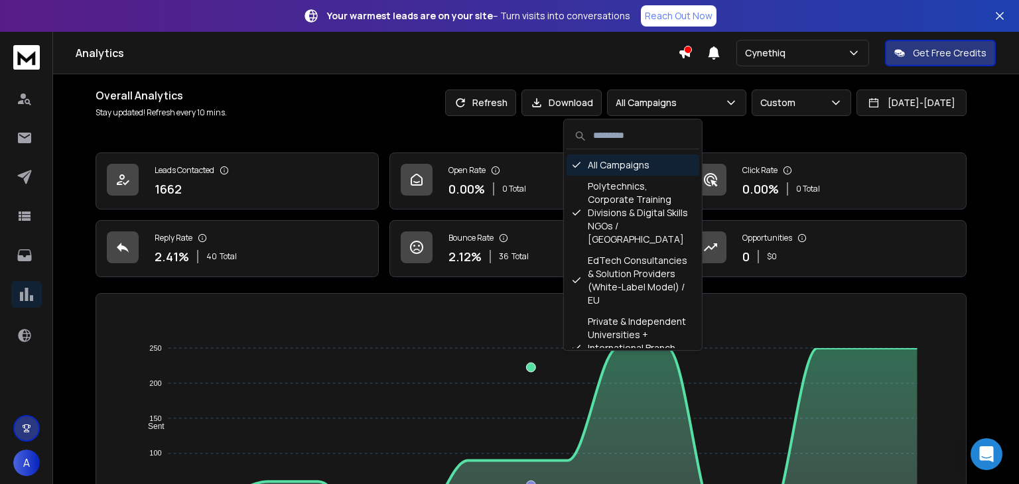
click at [634, 166] on div "All Campaigns" at bounding box center [633, 165] width 133 height 21
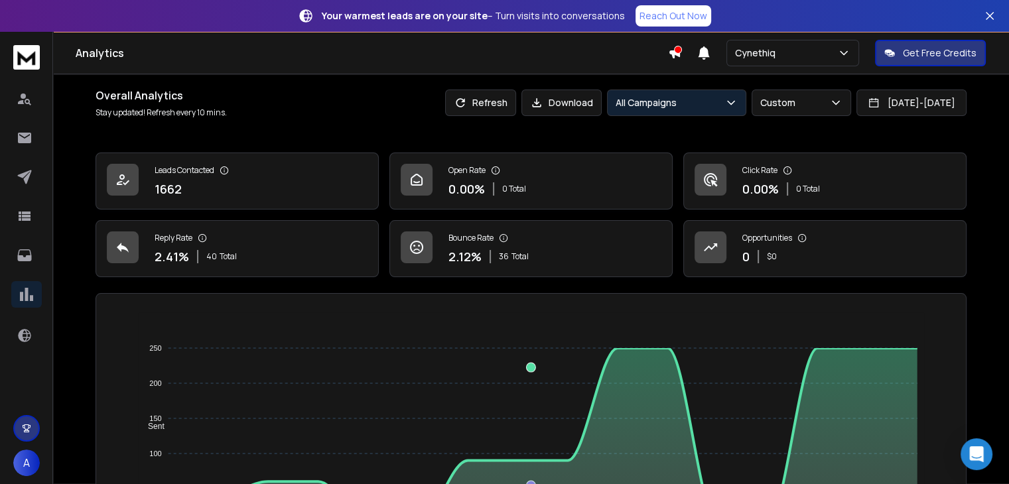
click at [645, 101] on div "All Campaigns" at bounding box center [677, 102] width 122 height 13
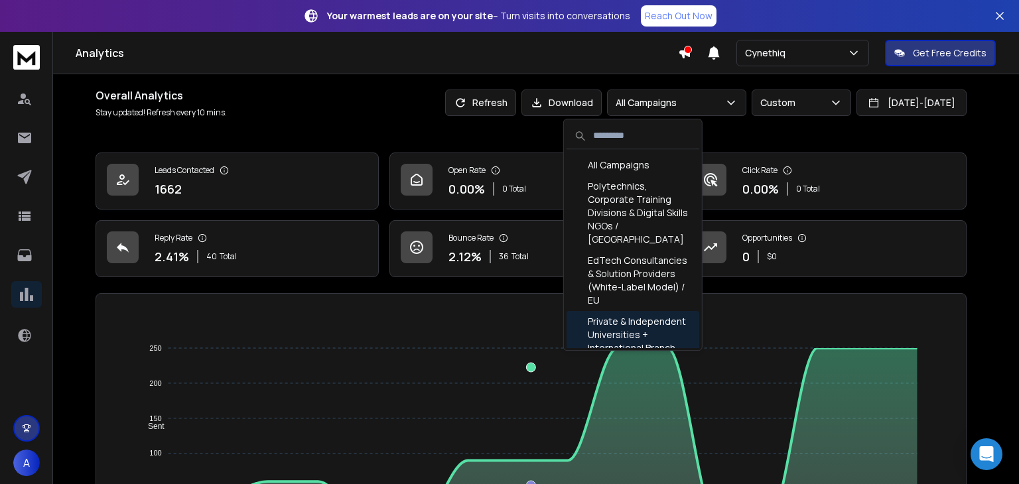
click at [618, 311] on div "Private & Independent Universities + International Branch Campuses / [GEOGRAPHI…" at bounding box center [633, 348] width 133 height 74
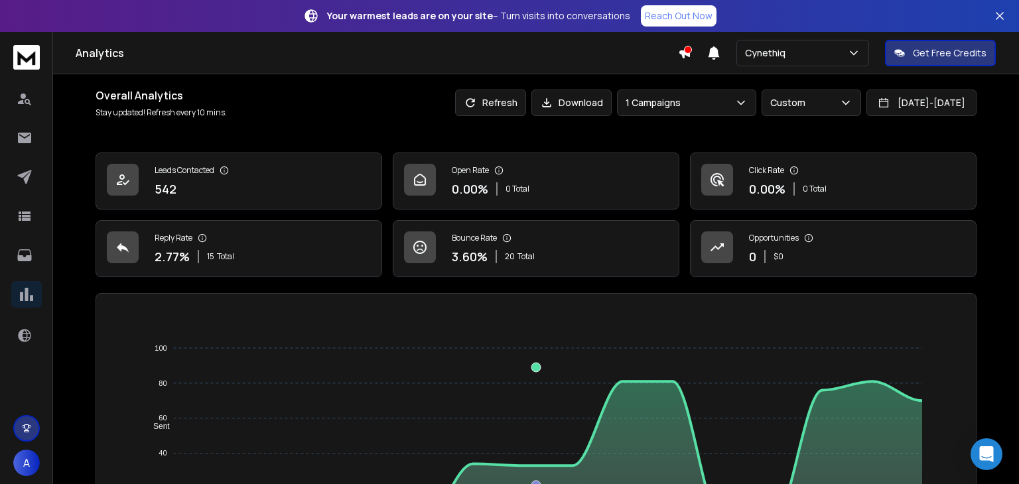
click at [987, 245] on div "Your warmest leads are on your site – Turn visits into conversations Reach Out …" at bounding box center [509, 242] width 1019 height 484
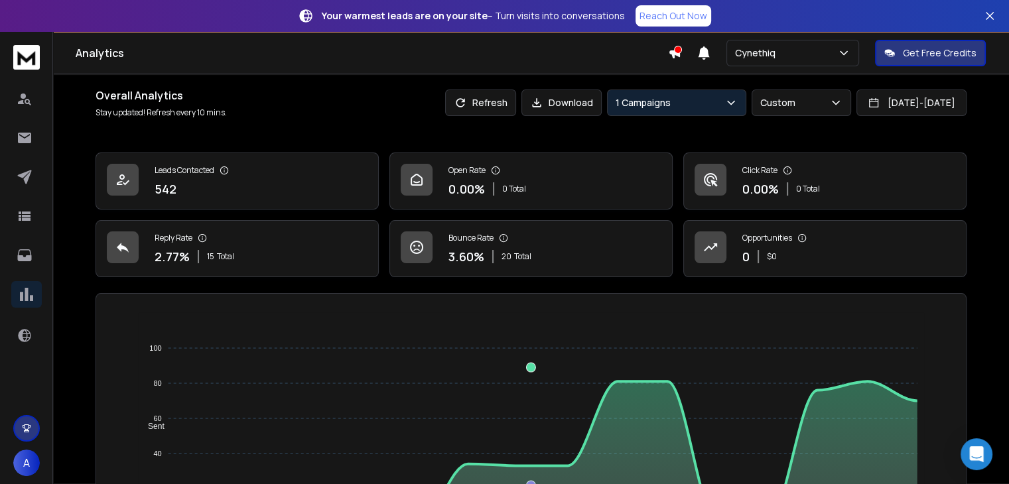
click at [616, 102] on p "1 Campaigns" at bounding box center [646, 102] width 60 height 13
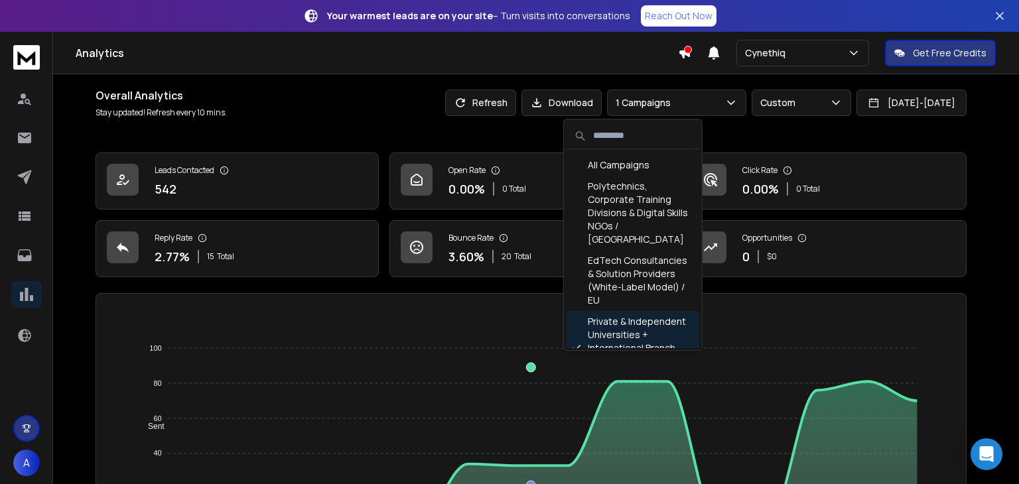
click at [610, 311] on div "Private & Independent Universities + International Branch Campuses / [GEOGRAPHI…" at bounding box center [633, 348] width 133 height 74
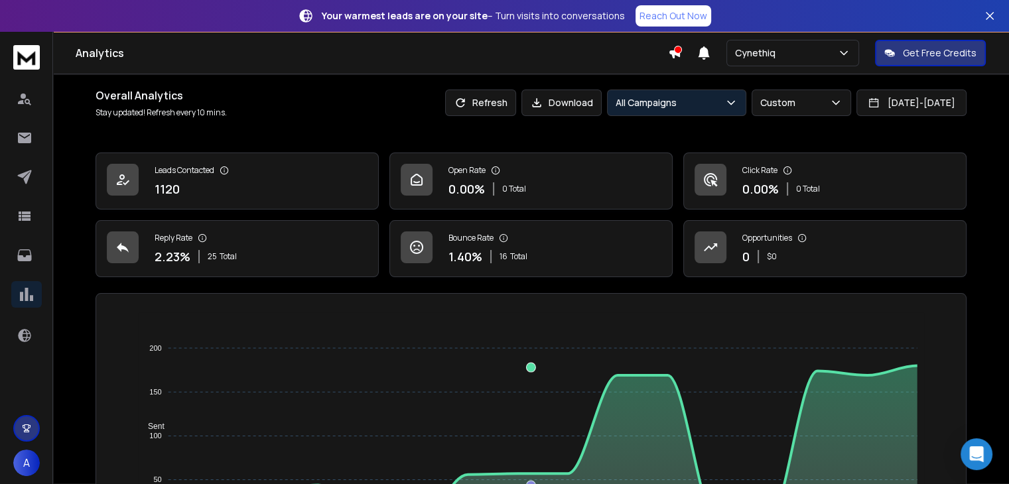
click at [628, 105] on p "All Campaigns" at bounding box center [649, 102] width 66 height 13
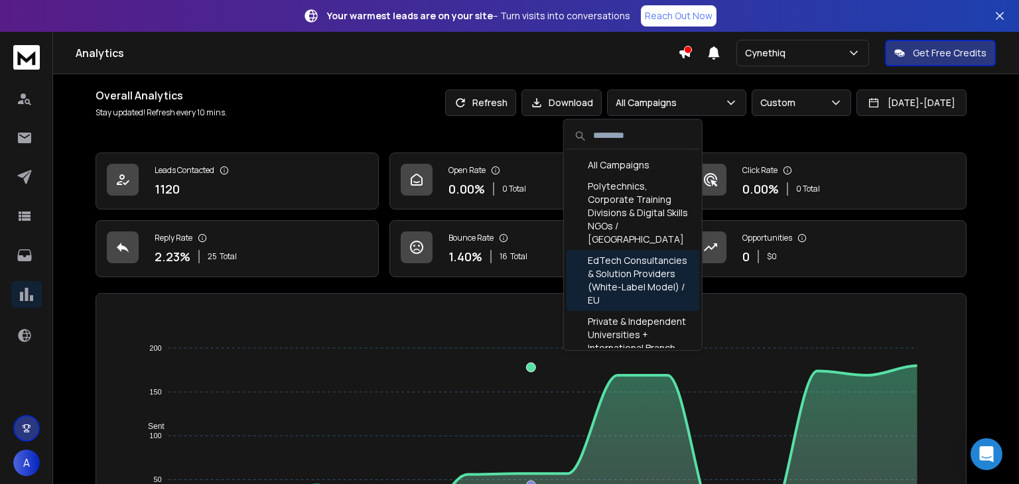
click at [630, 253] on div "EdTech Consultancies & Solution Providers (White-Label Model) / EU" at bounding box center [633, 280] width 133 height 61
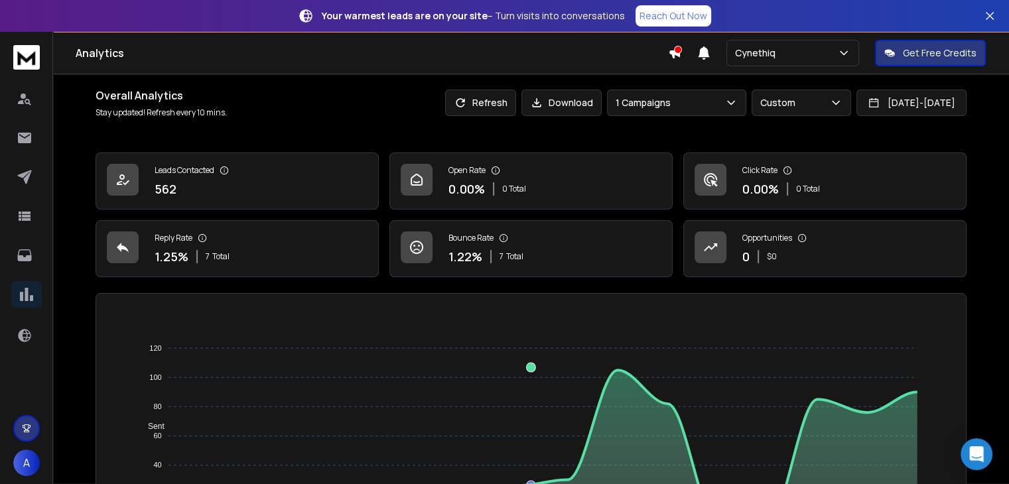
click at [991, 175] on div "Overall Analytics Stay updated! Refresh every 10 mins. Refresh Download 1 Campa…" at bounding box center [531, 427] width 956 height 707
click at [616, 97] on p "1 Campaigns" at bounding box center [646, 102] width 60 height 13
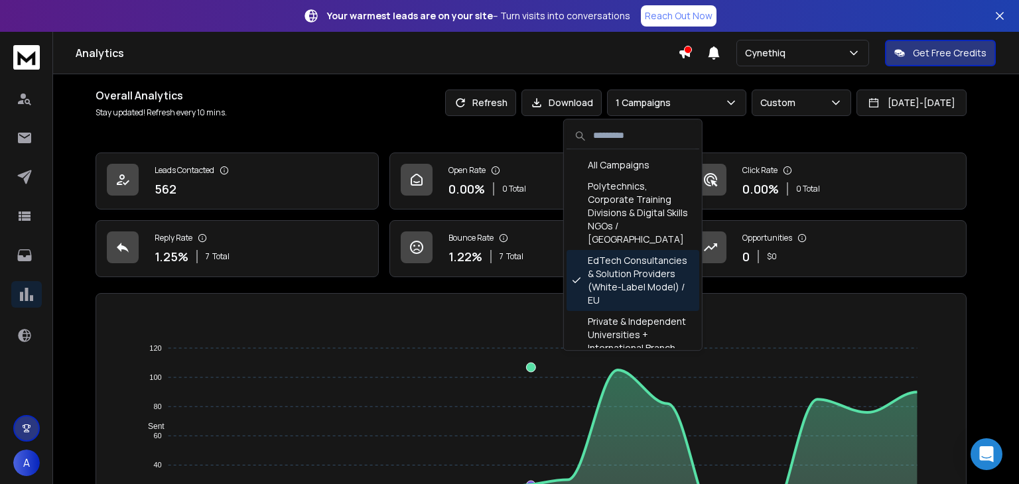
click at [602, 253] on div "EdTech Consultancies & Solution Providers (White-Label Model) / EU" at bounding box center [633, 280] width 133 height 61
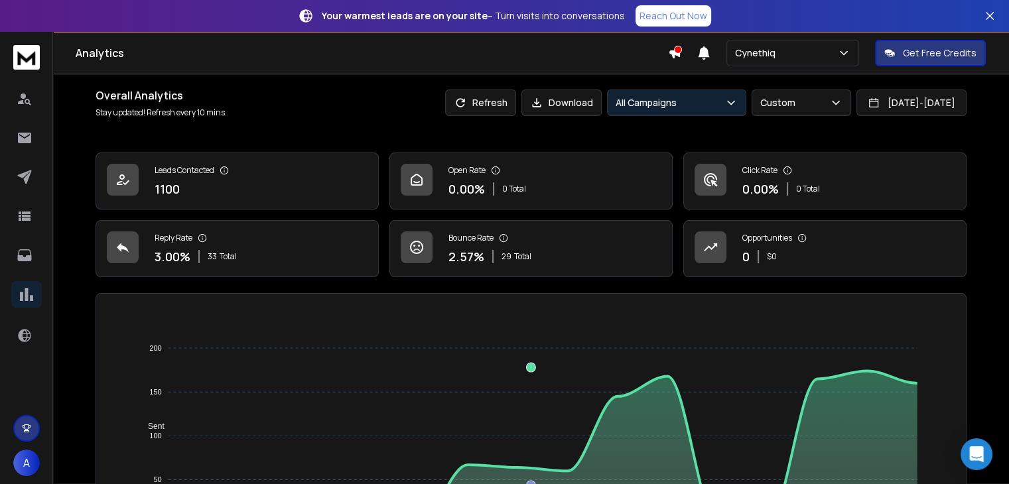
click at [635, 97] on button "All Campaigns" at bounding box center [676, 103] width 139 height 27
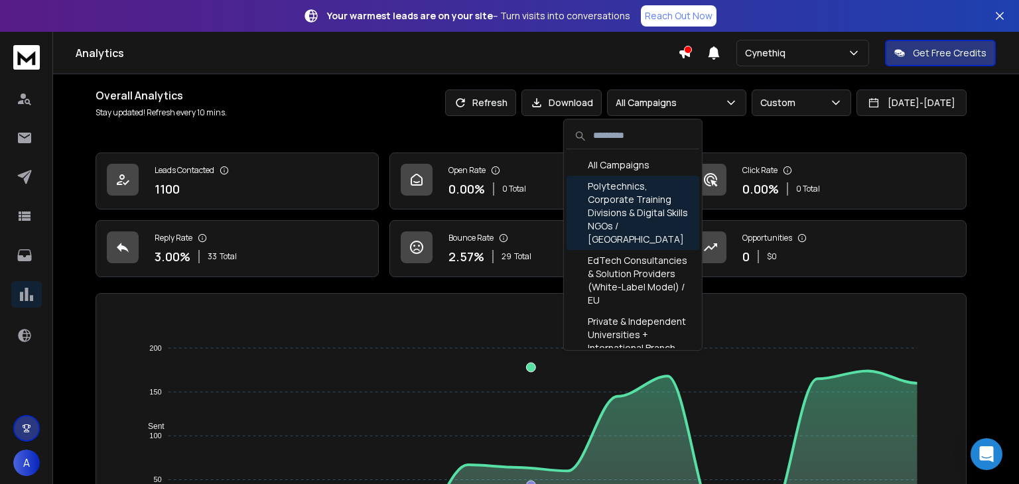
click at [662, 208] on div "Polytechnics, Corporate Training Divisions & Digital Skills NGOs / [GEOGRAPHIC_…" at bounding box center [633, 213] width 133 height 74
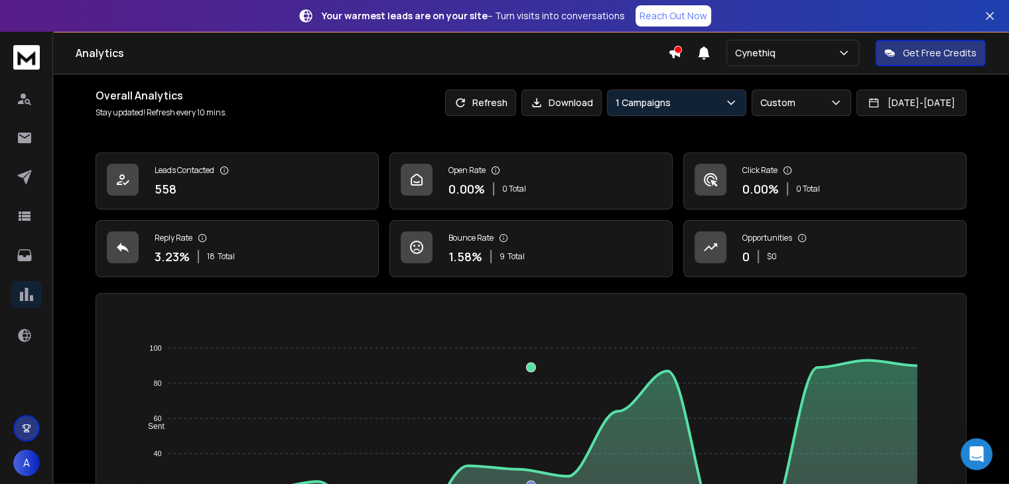
click at [616, 104] on p "1 Campaigns" at bounding box center [646, 102] width 60 height 13
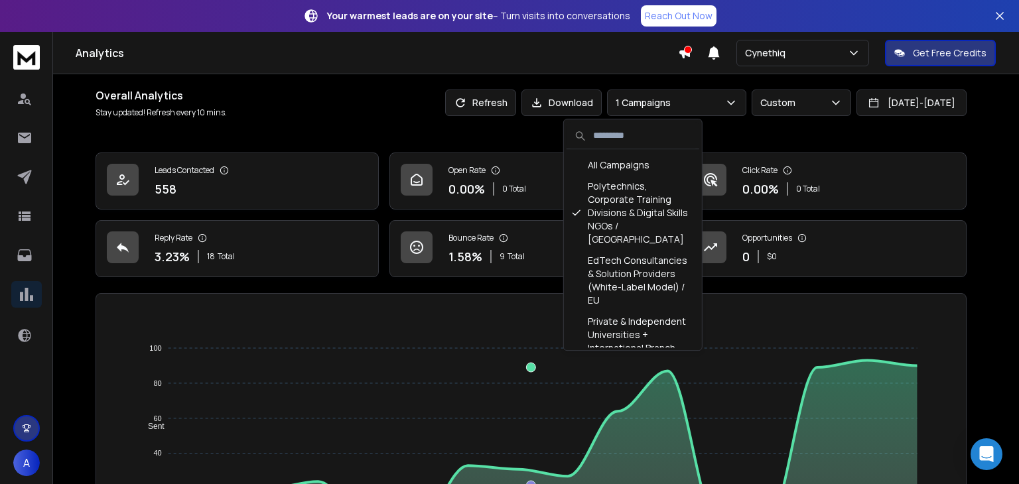
click at [1001, 250] on div "Overall Analytics Stay updated! Refresh every 10 mins. Refresh Download 1 Campa…" at bounding box center [531, 427] width 956 height 707
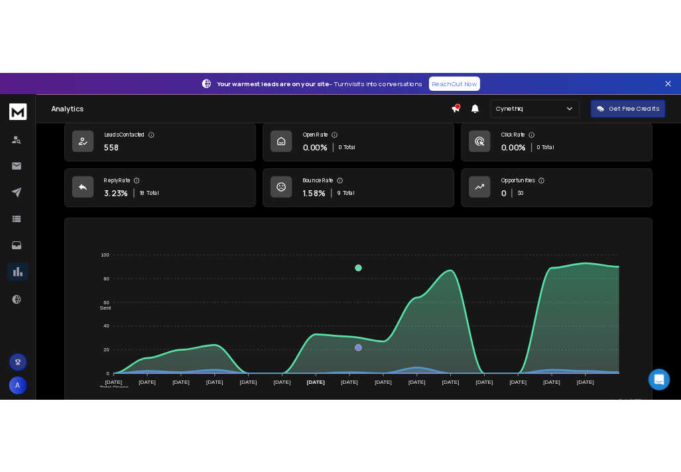
scroll to position [80, 0]
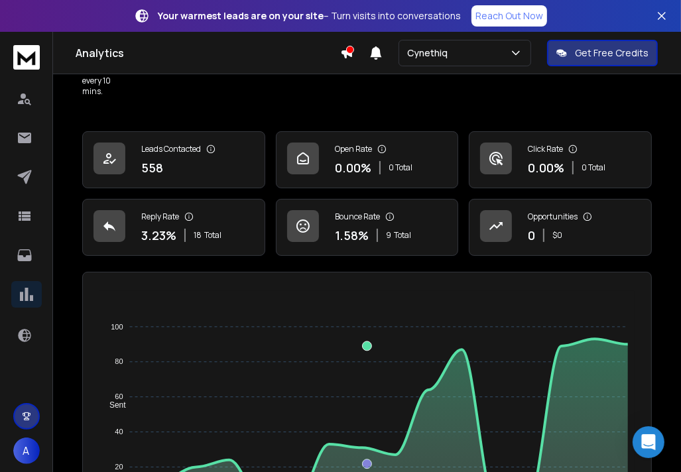
click at [382, 76] on div "Overall Analytics Stay updated! Refresh every 10 mins. Refresh Download 1 Campa…" at bounding box center [367, 52] width 570 height 89
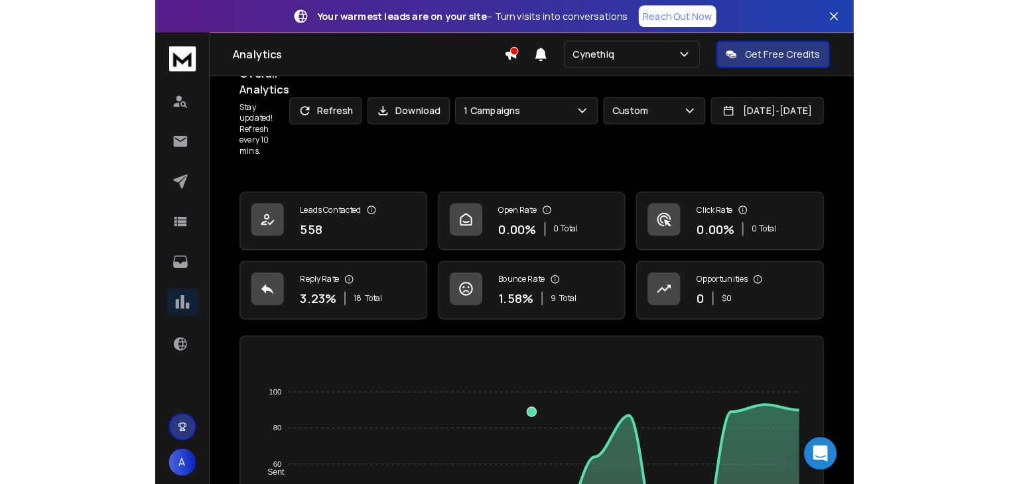
scroll to position [0, 0]
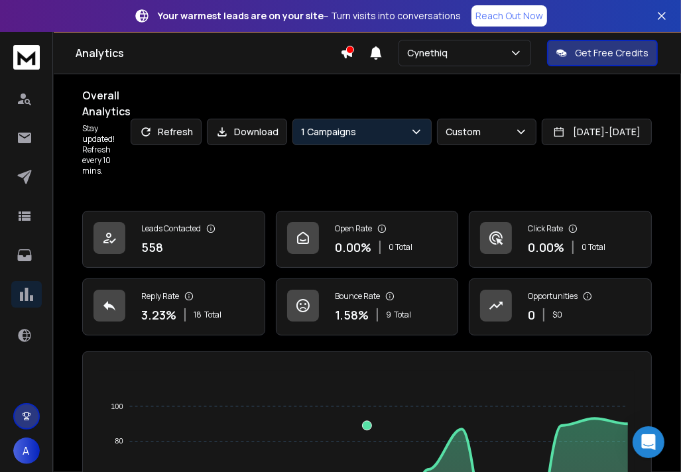
click at [377, 139] on button "1 Campaigns" at bounding box center [362, 132] width 139 height 27
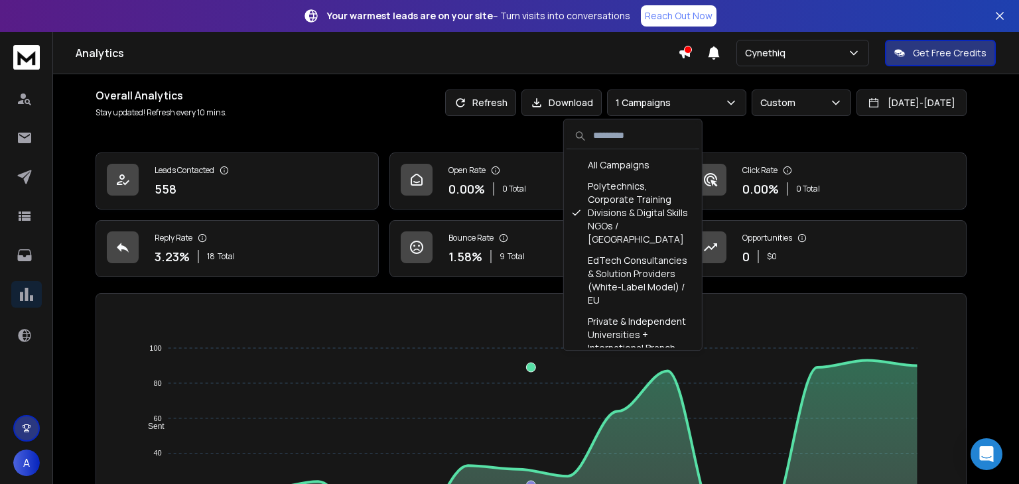
click at [812, 136] on div "Overall Analytics Stay updated! Refresh every 10 mins. Refresh Download 1 Campa…" at bounding box center [531, 428] width 871 height 681
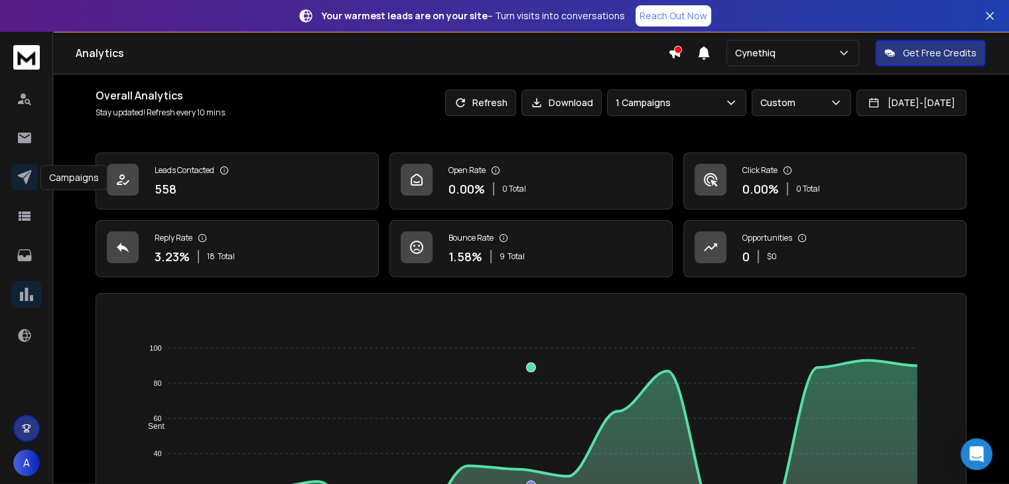
click at [18, 180] on icon at bounding box center [25, 177] width 16 height 16
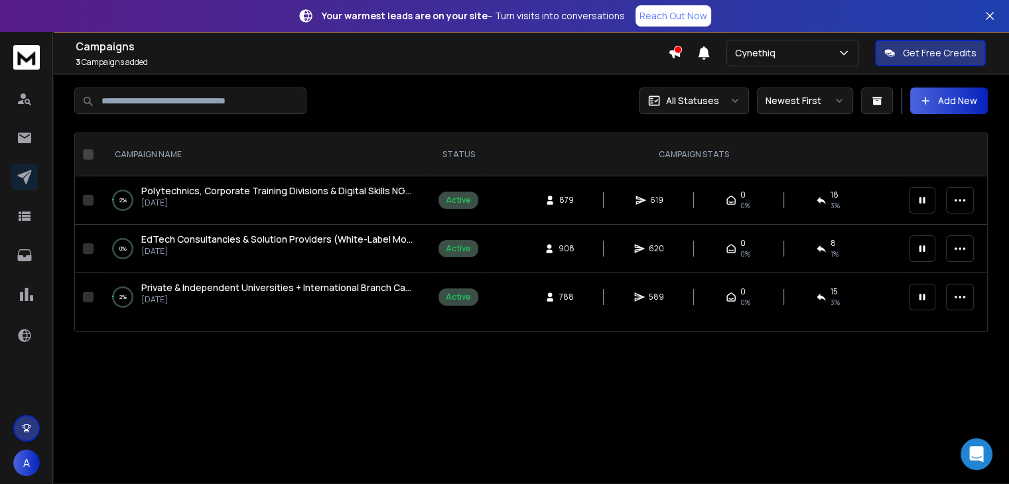
click at [335, 207] on p "[DATE]" at bounding box center [279, 203] width 276 height 11
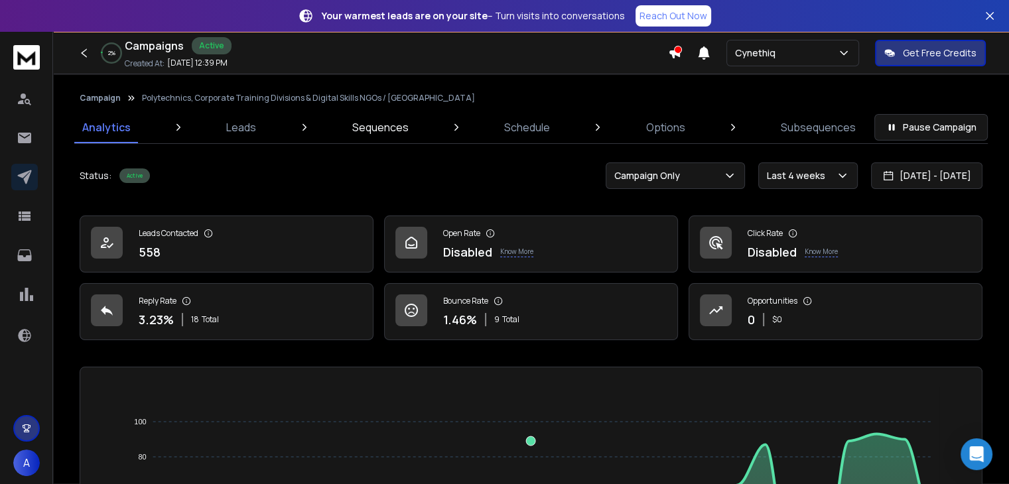
click at [376, 125] on p "Sequences" at bounding box center [380, 127] width 56 height 16
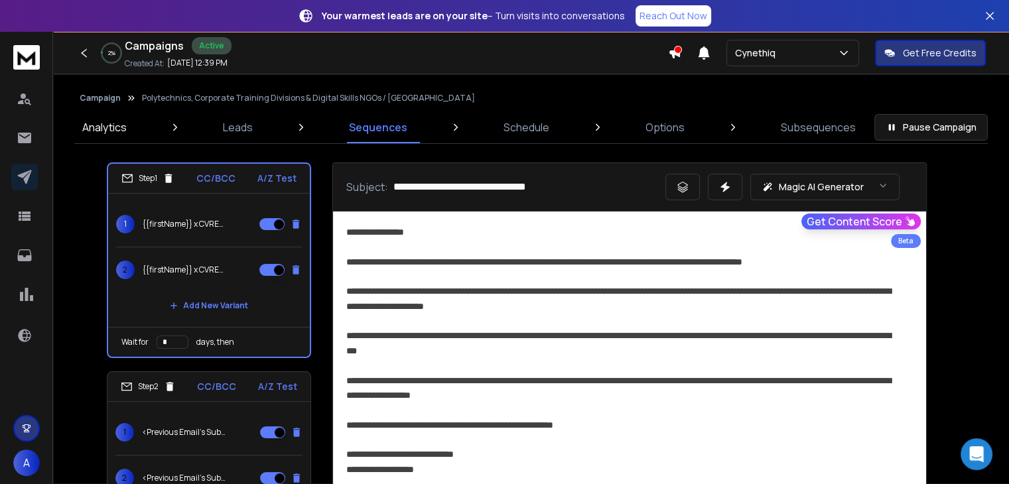
click at [110, 124] on p "Analytics" at bounding box center [104, 127] width 44 height 16
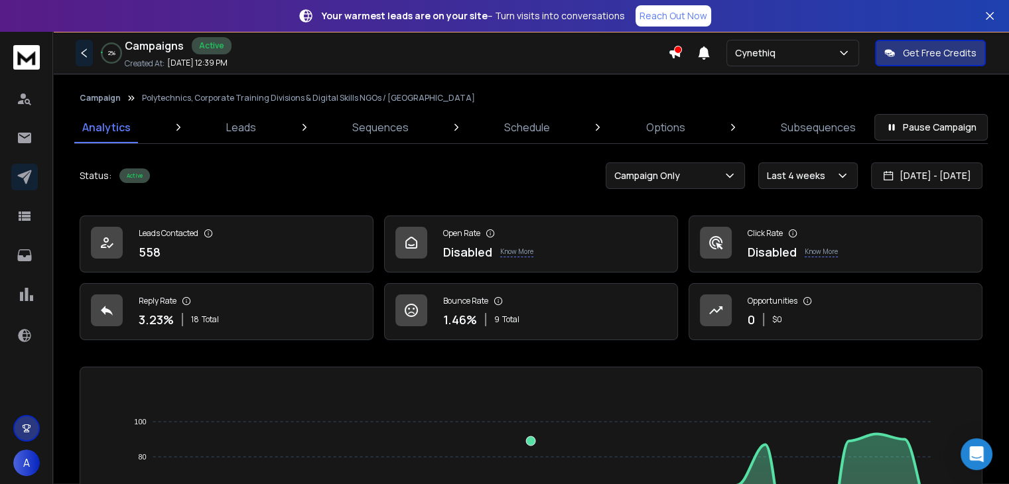
click at [79, 51] on icon at bounding box center [84, 53] width 12 height 12
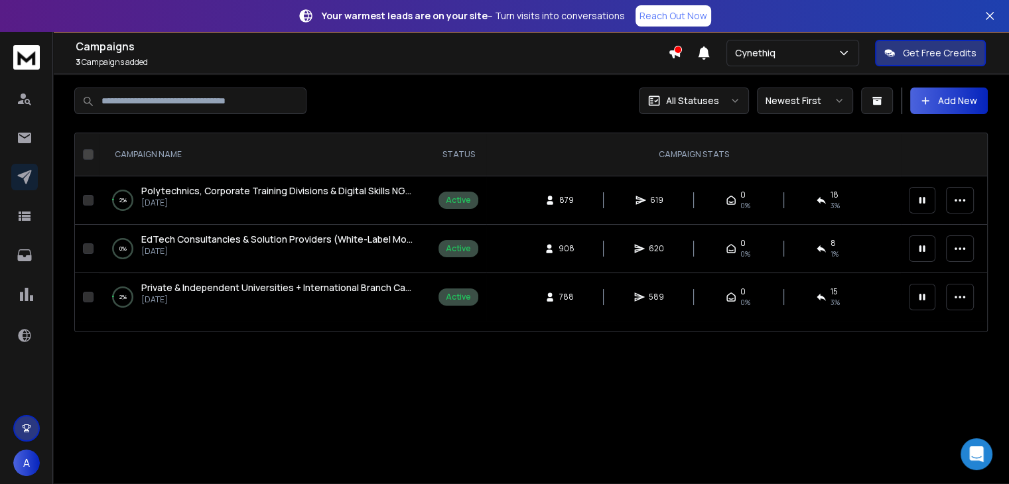
click at [305, 239] on span "EdTech Consultancies & Solution Providers (White-Label Model) / EU" at bounding box center [292, 239] width 303 height 13
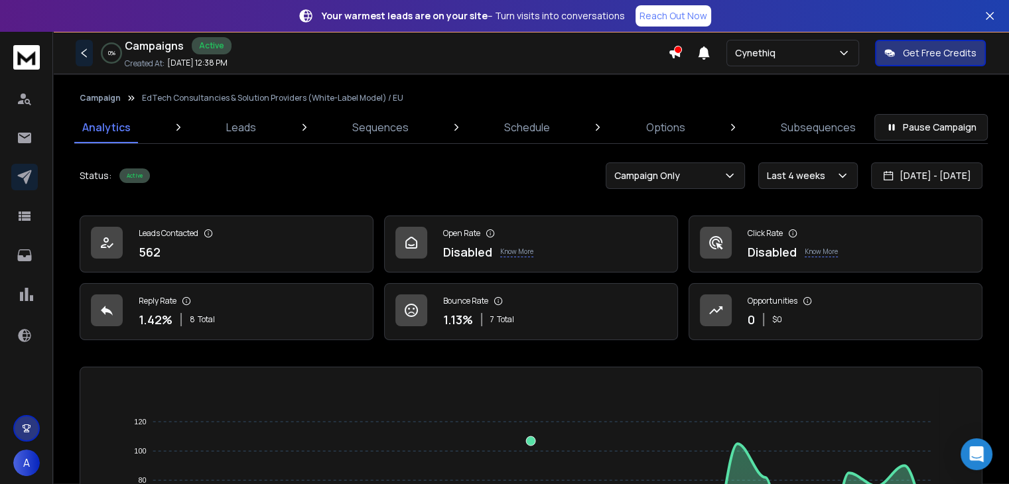
click at [84, 48] on icon at bounding box center [84, 53] width 12 height 12
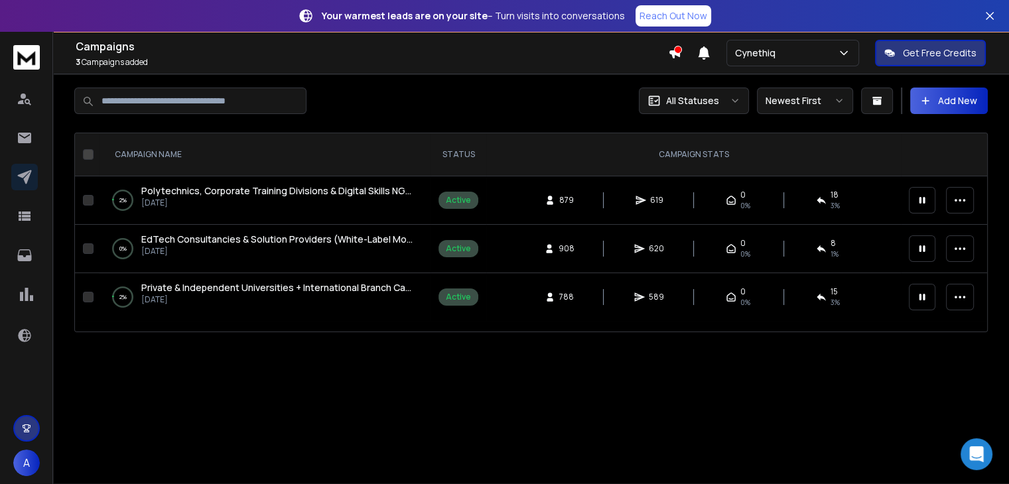
click at [324, 306] on div "Private & Independent Universities + International Branch Campuses / EU [DATE]" at bounding box center [279, 297] width 276 height 32
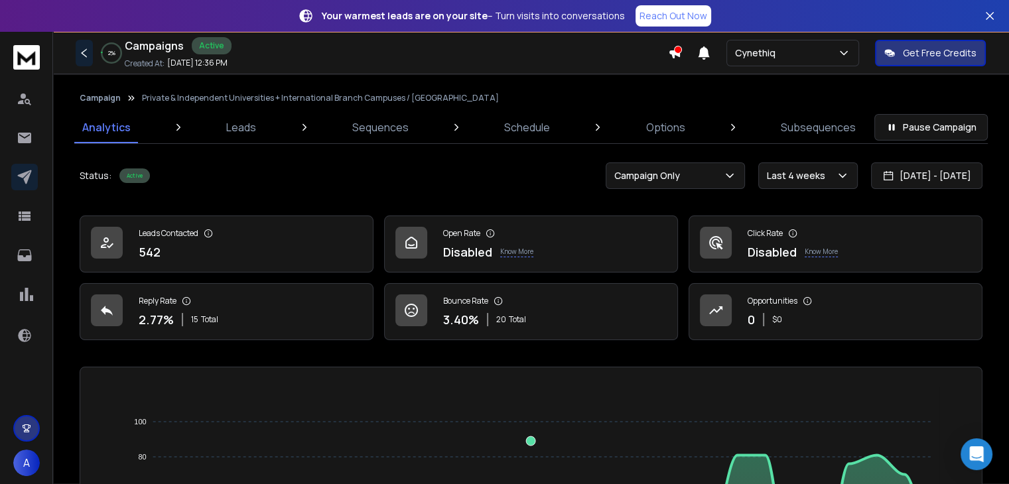
click at [85, 50] on icon at bounding box center [84, 53] width 12 height 12
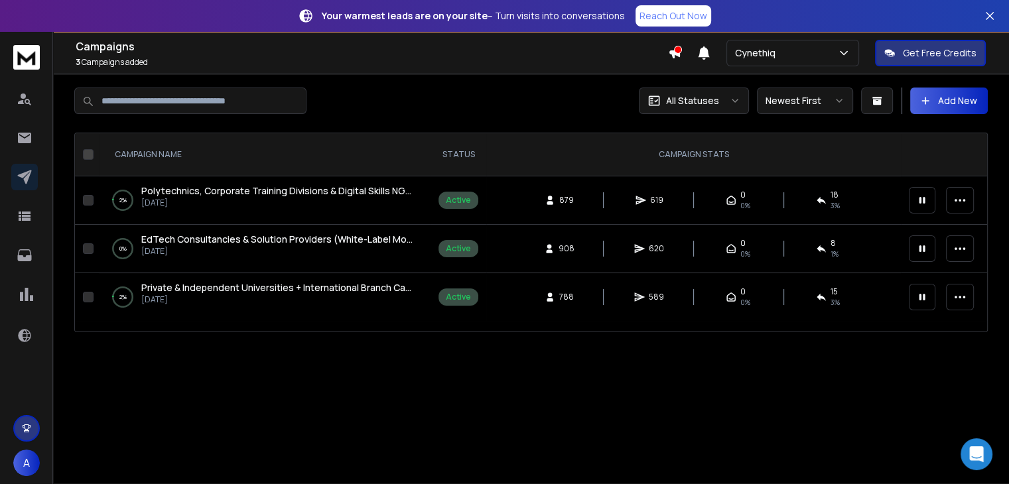
click at [330, 263] on div "EdTech Consultancies & Solution Providers (White-Label Model) / EU [DATE]" at bounding box center [279, 249] width 276 height 32
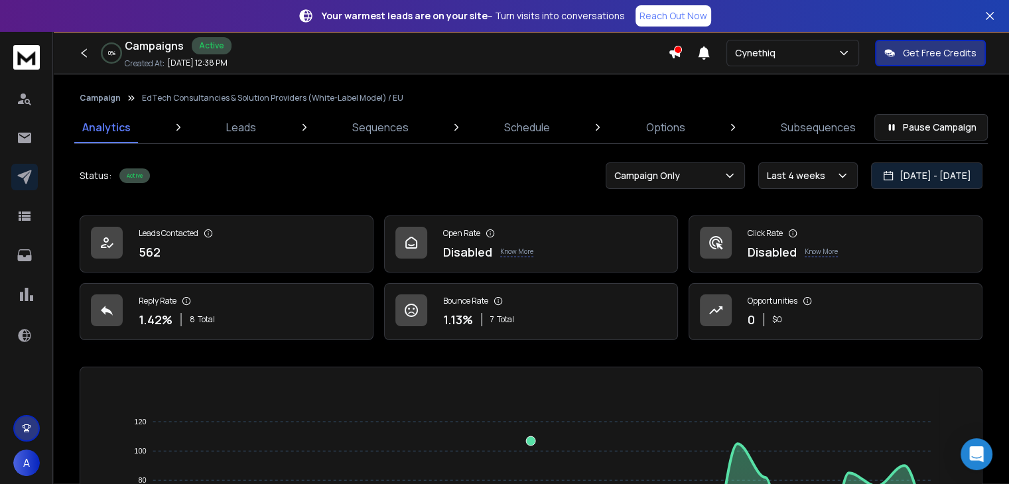
click at [896, 170] on button "[DATE] - [DATE]" at bounding box center [926, 176] width 111 height 27
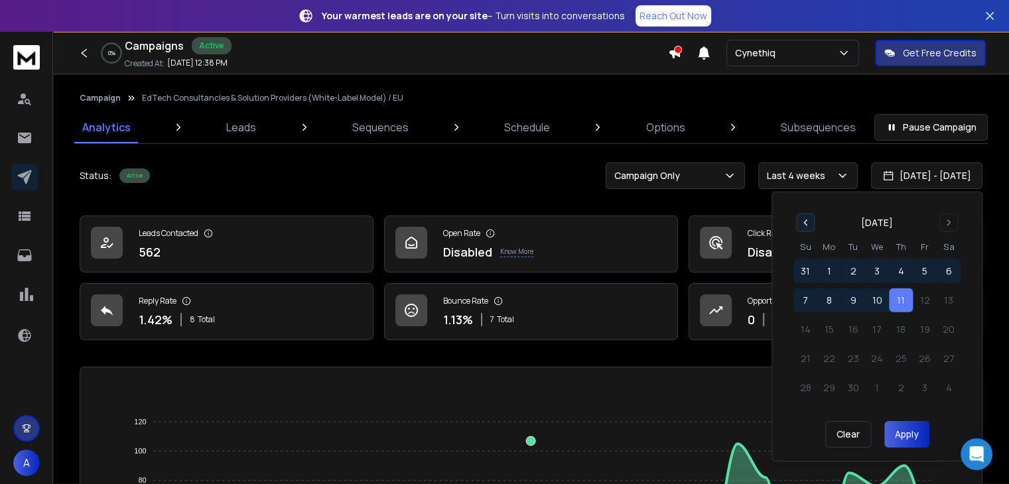
click at [806, 222] on icon "Go to previous month" at bounding box center [805, 223] width 11 height 11
